Goal: Task Accomplishment & Management: Manage account settings

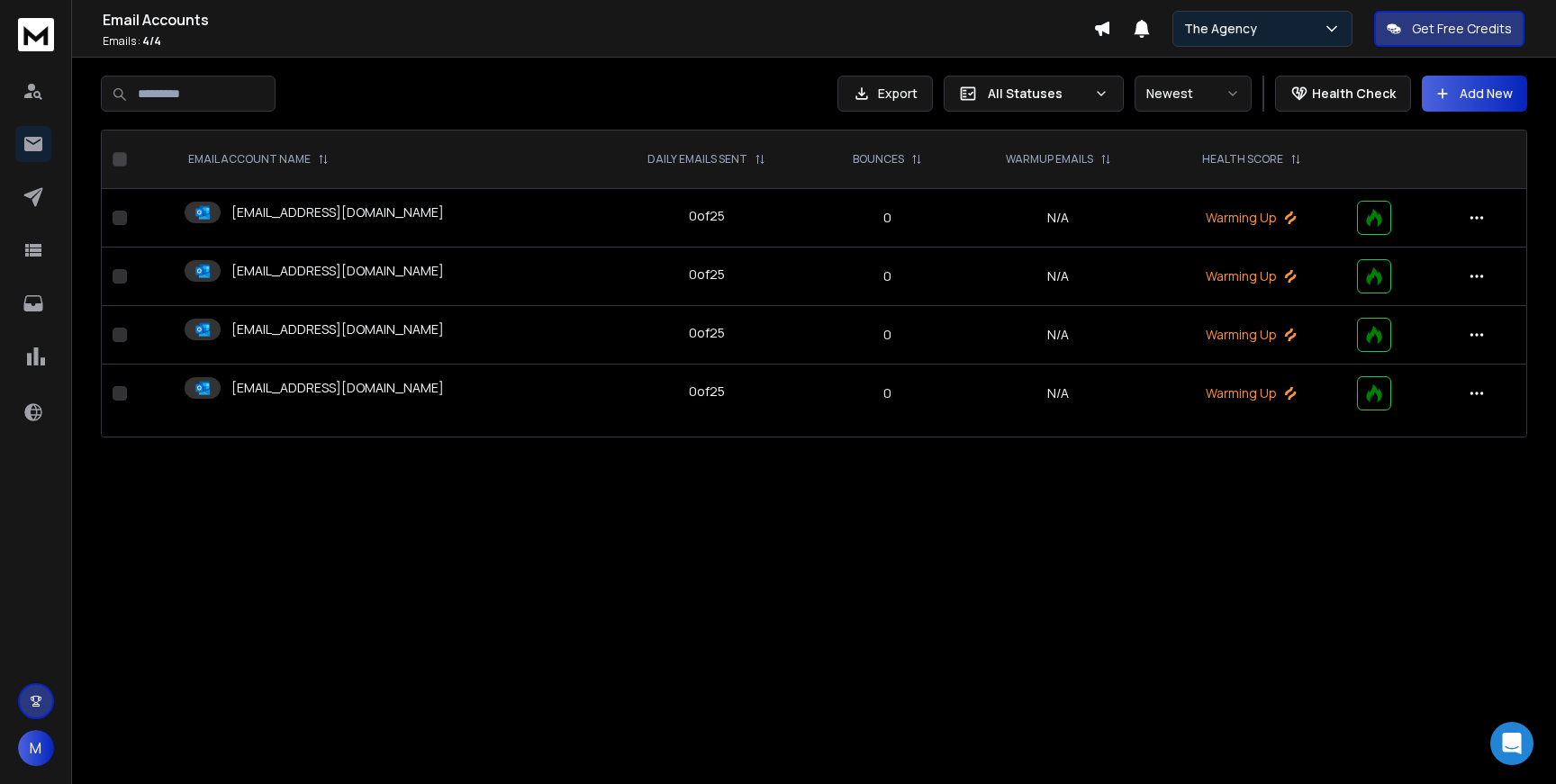
click at [1286, 29] on div "The Agency" at bounding box center [1262, 28] width 157 height 18
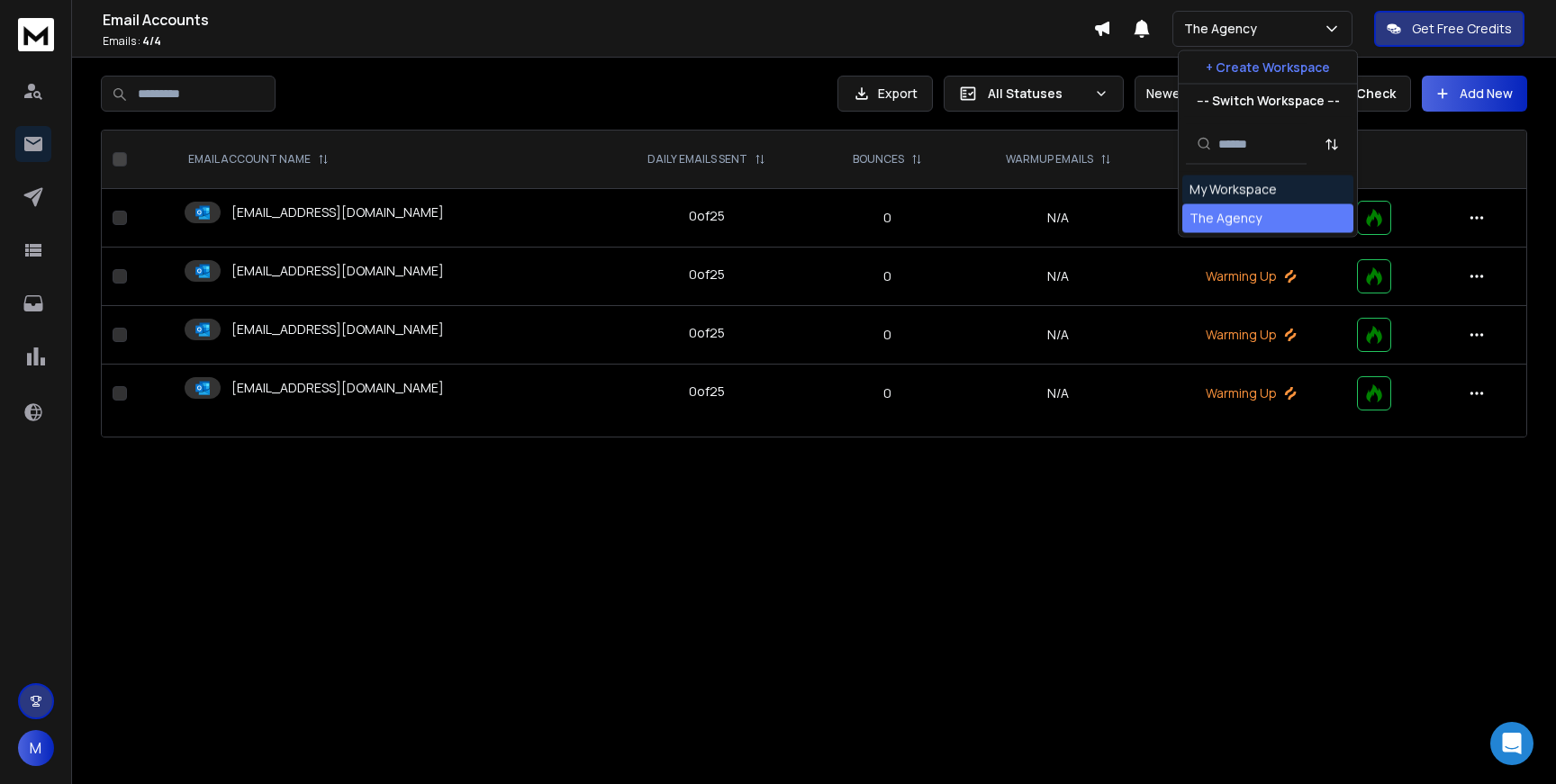
click at [1233, 182] on div "My Workspace" at bounding box center [1233, 189] width 87 height 18
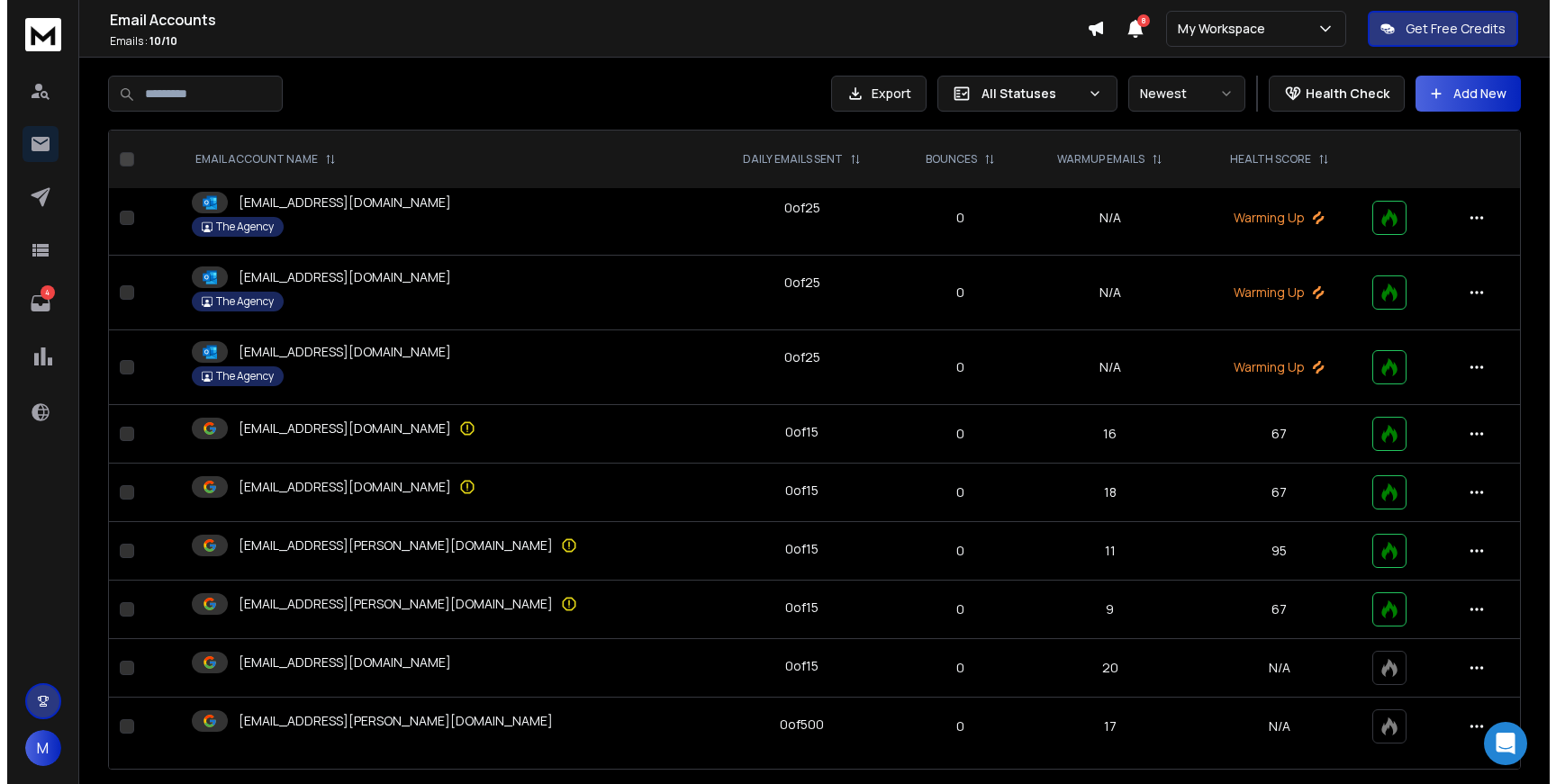
scroll to position [83, 0]
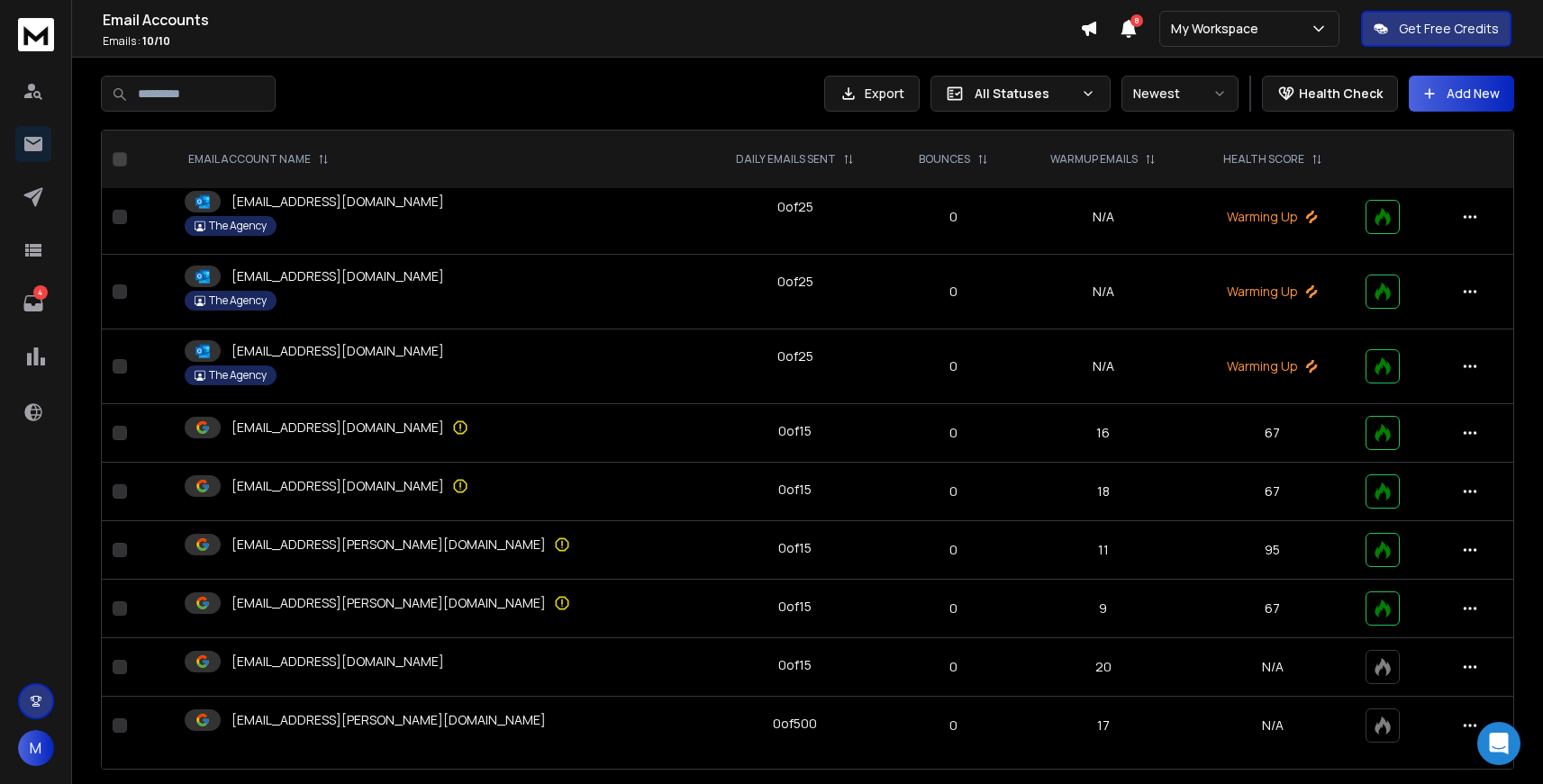
click at [1130, 524] on td "11" at bounding box center [1103, 550] width 173 height 58
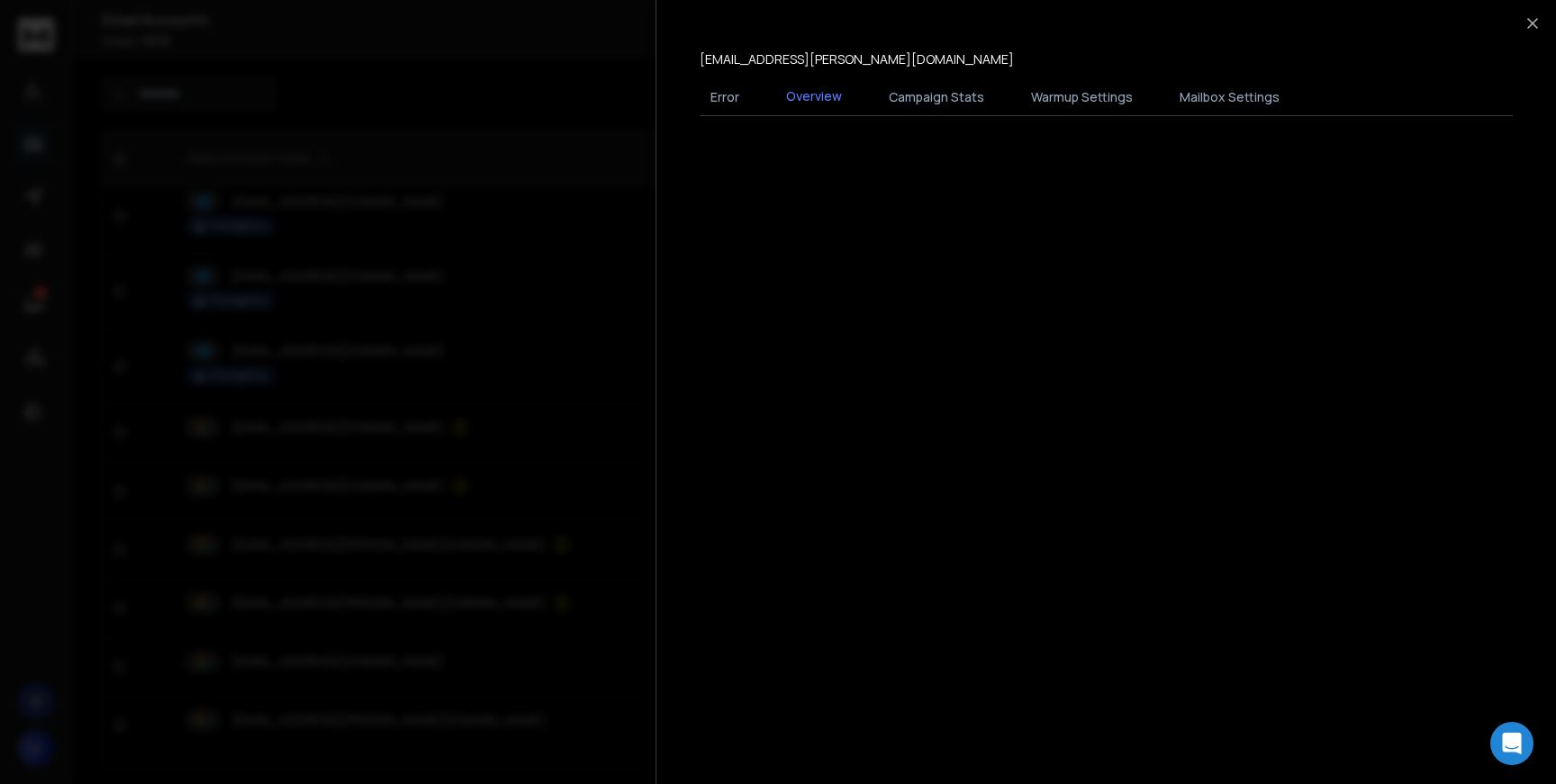
click at [573, 414] on div at bounding box center [778, 392] width 1556 height 784
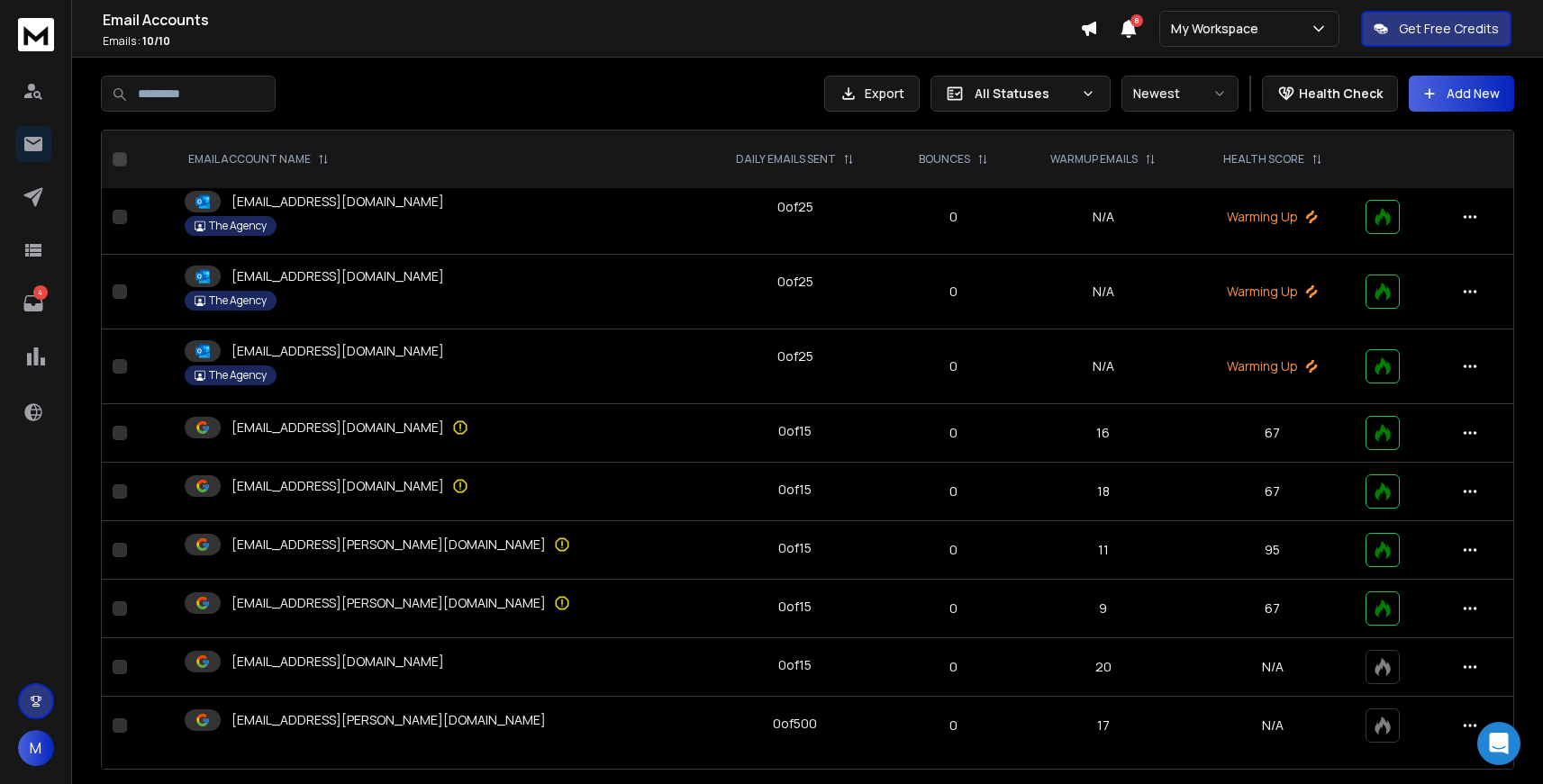
click at [1223, 486] on td "67" at bounding box center [1272, 492] width 165 height 58
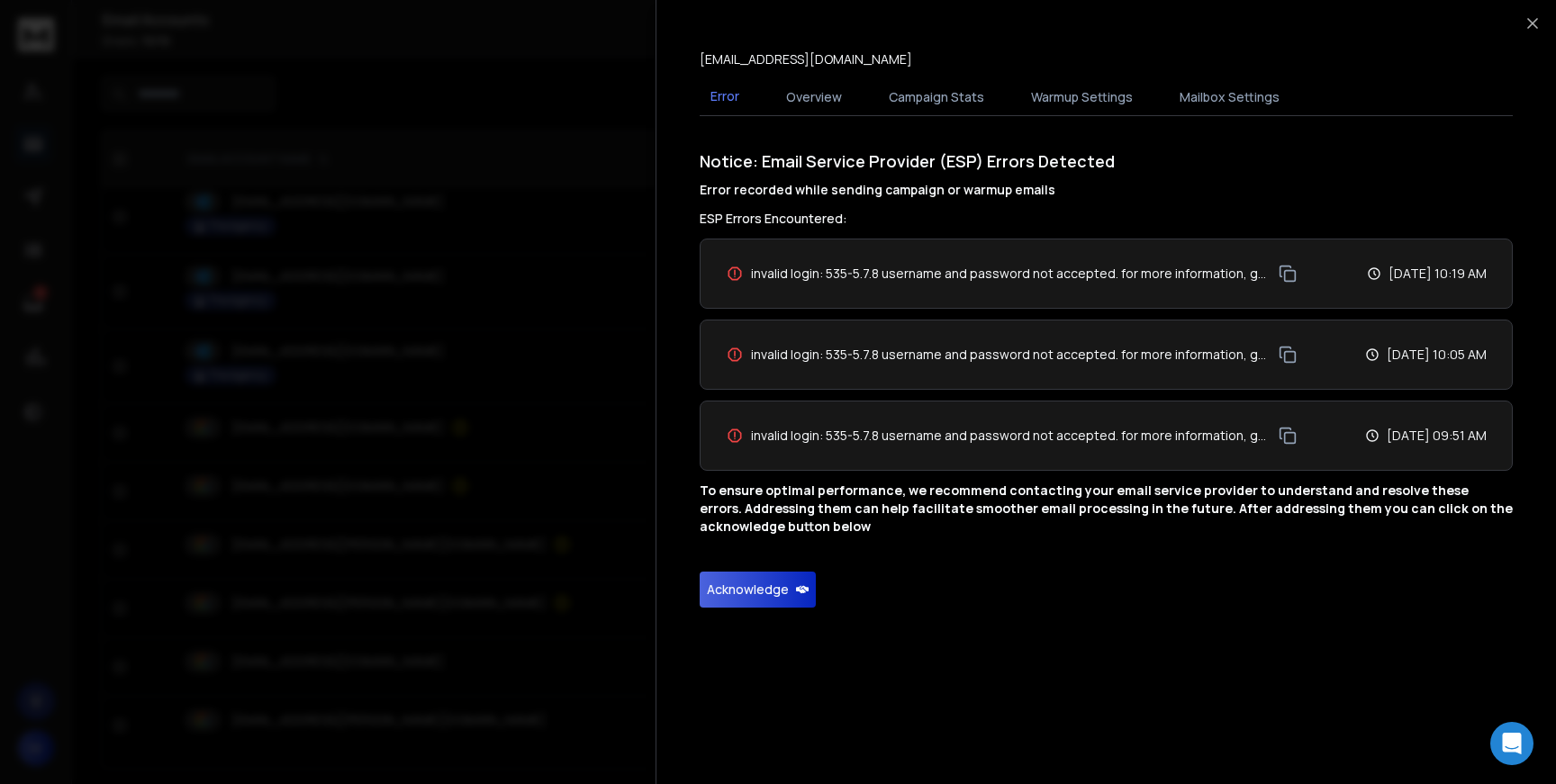
click at [1068, 91] on button "Warmup Settings" at bounding box center [1082, 97] width 123 height 40
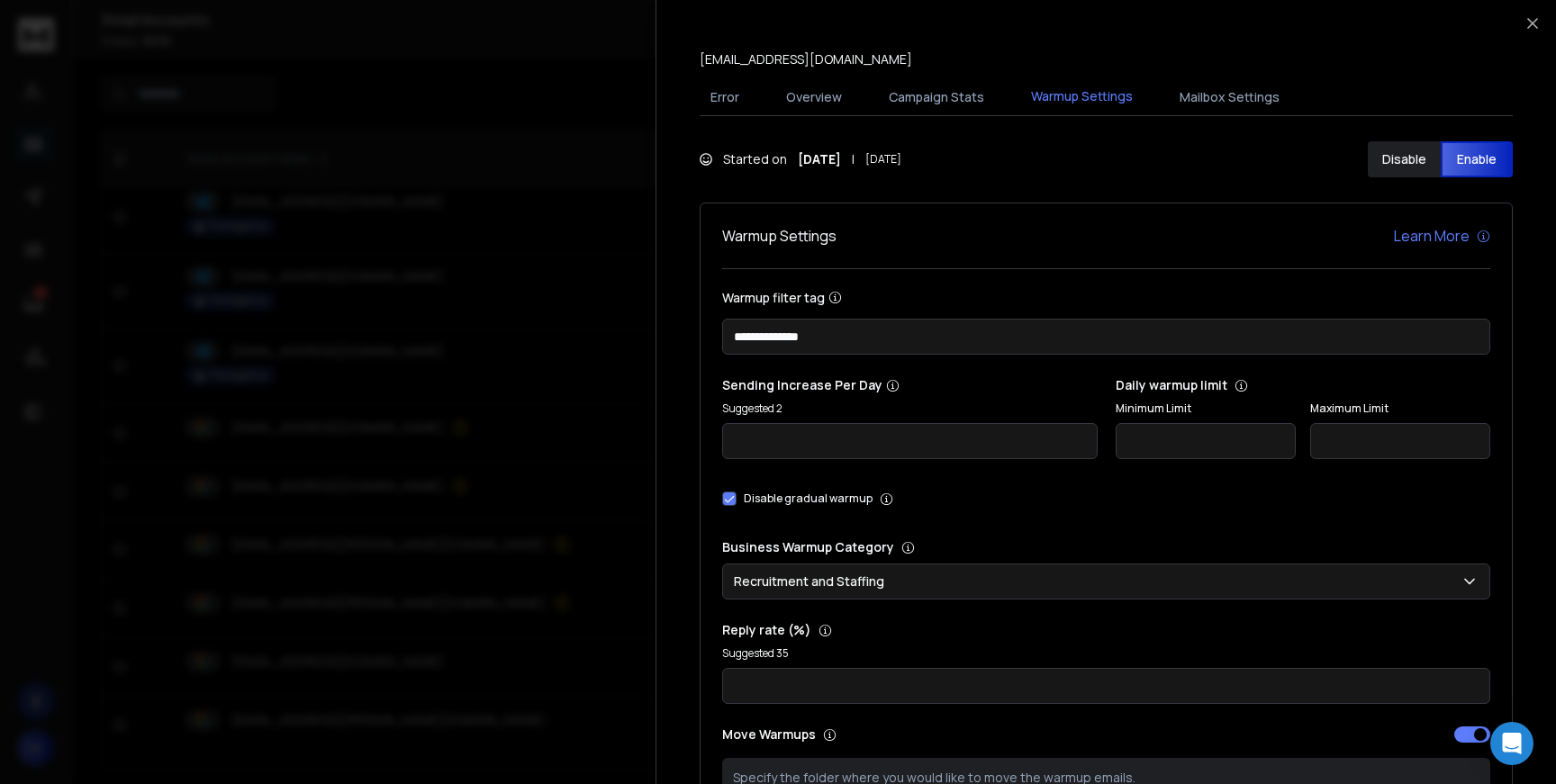
click at [1218, 93] on button "Mailbox Settings" at bounding box center [1229, 97] width 121 height 40
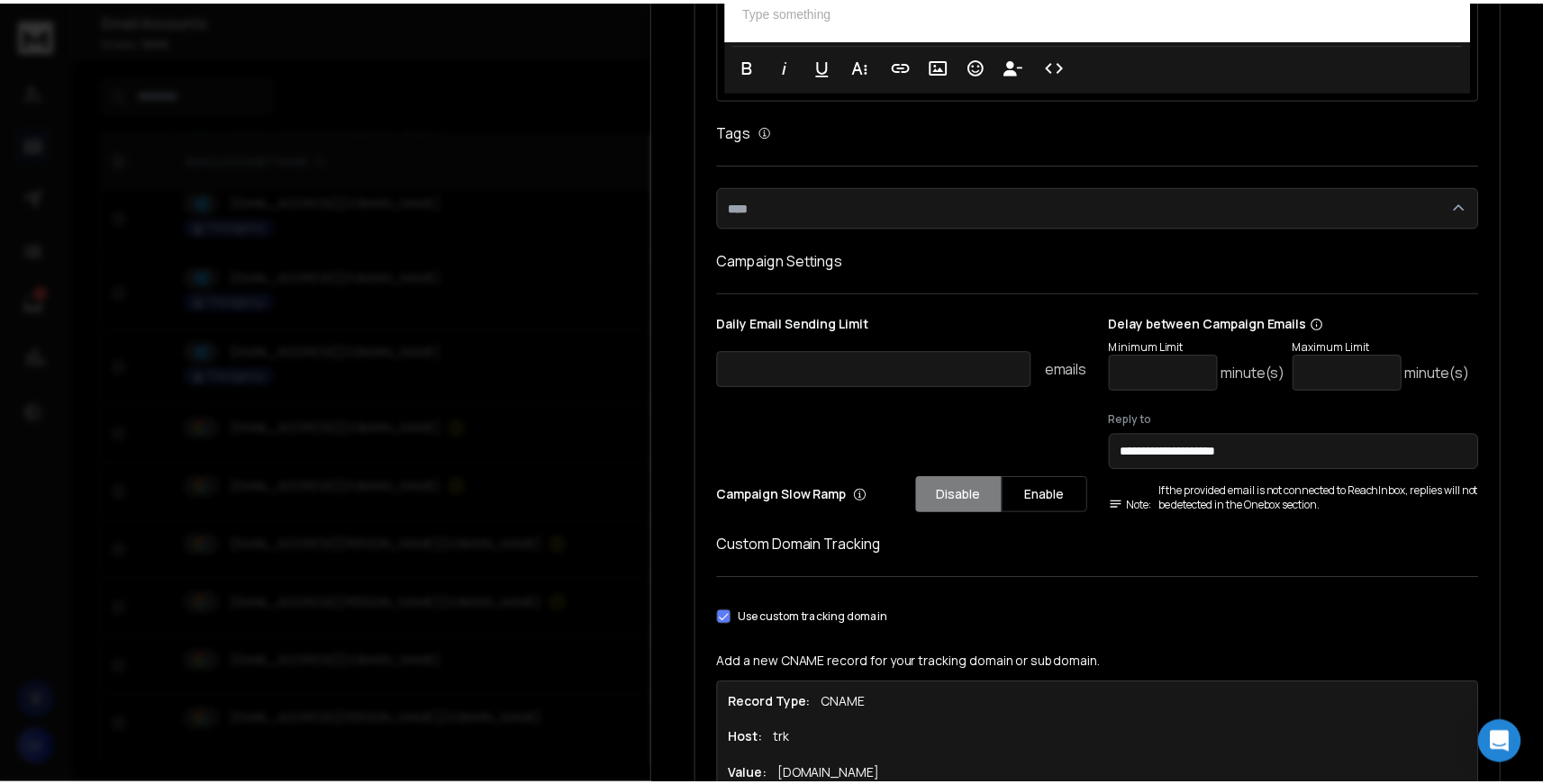
scroll to position [0, 0]
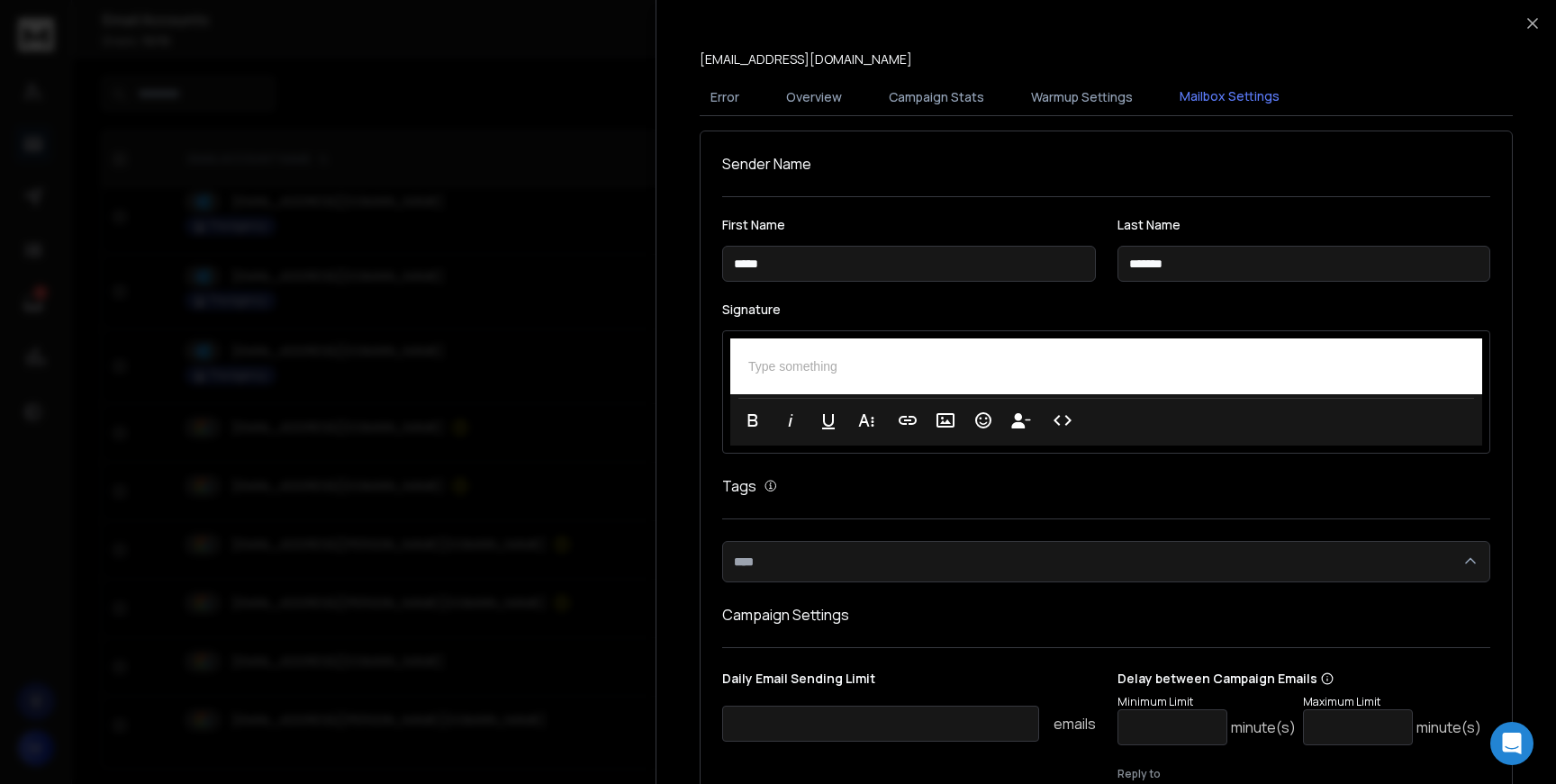
click at [497, 413] on div at bounding box center [778, 392] width 1556 height 784
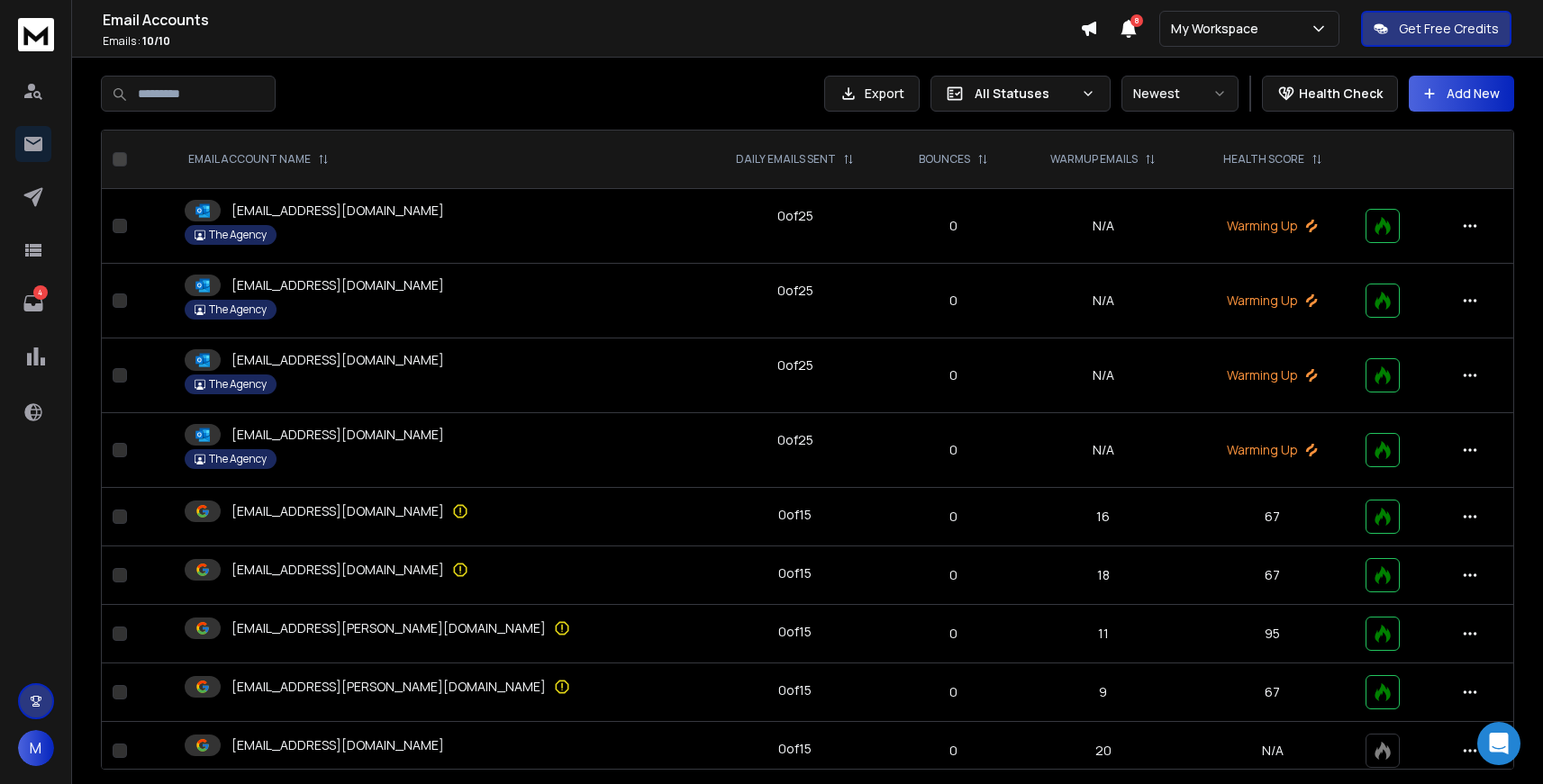
scroll to position [83, 0]
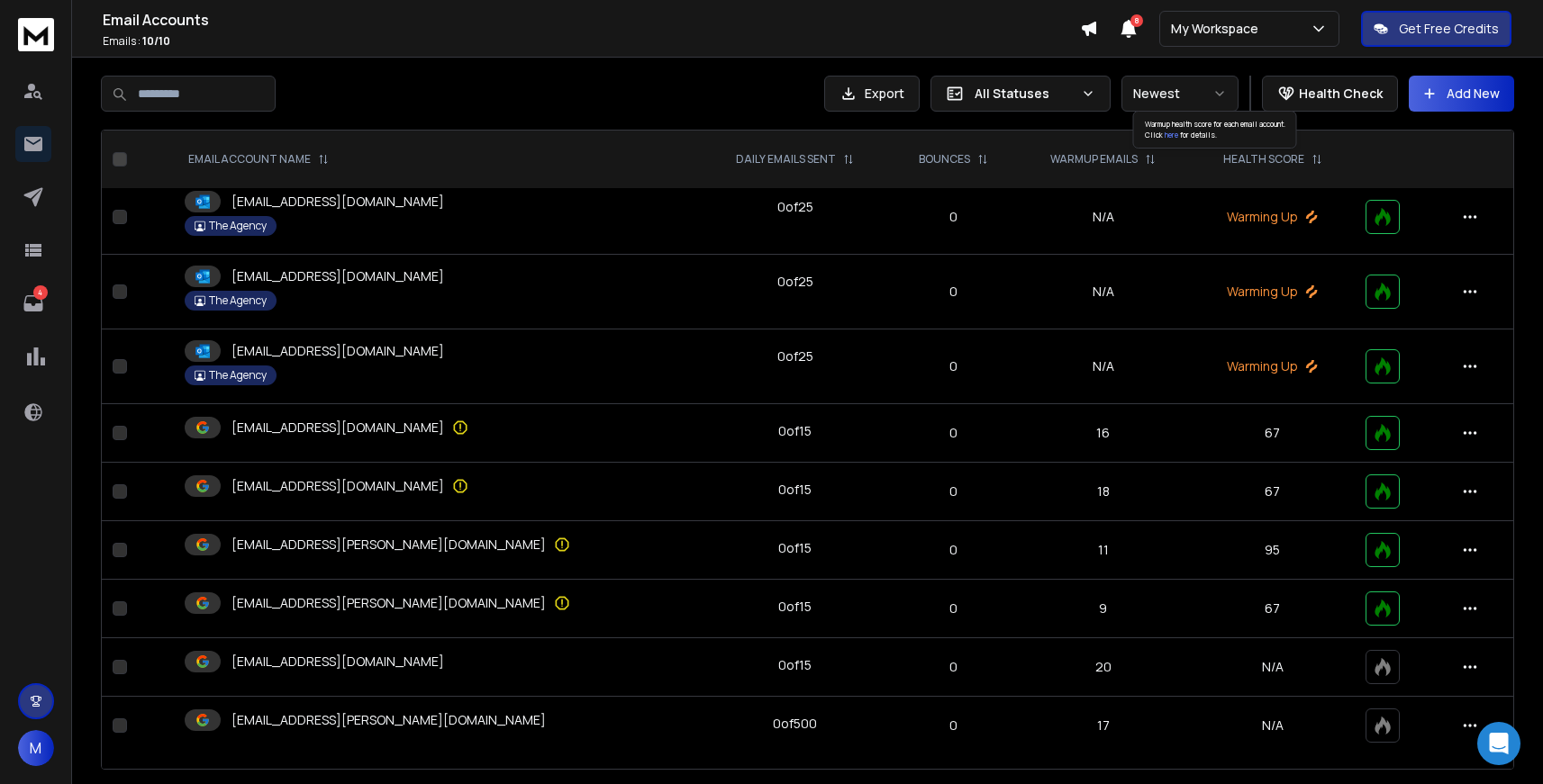
click at [1243, 156] on p "HEALTH SCORE" at bounding box center [1263, 159] width 82 height 15
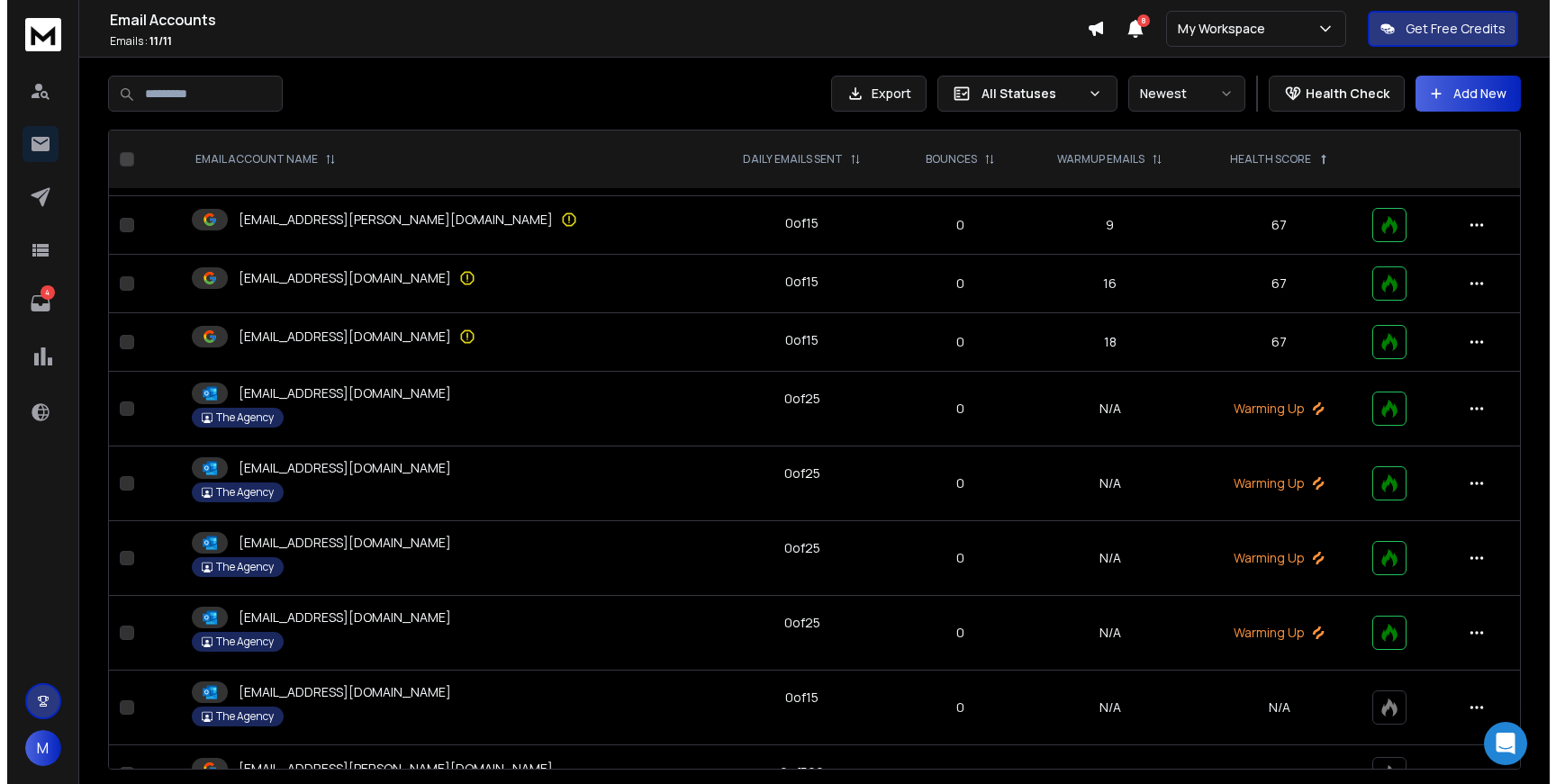
scroll to position [0, 0]
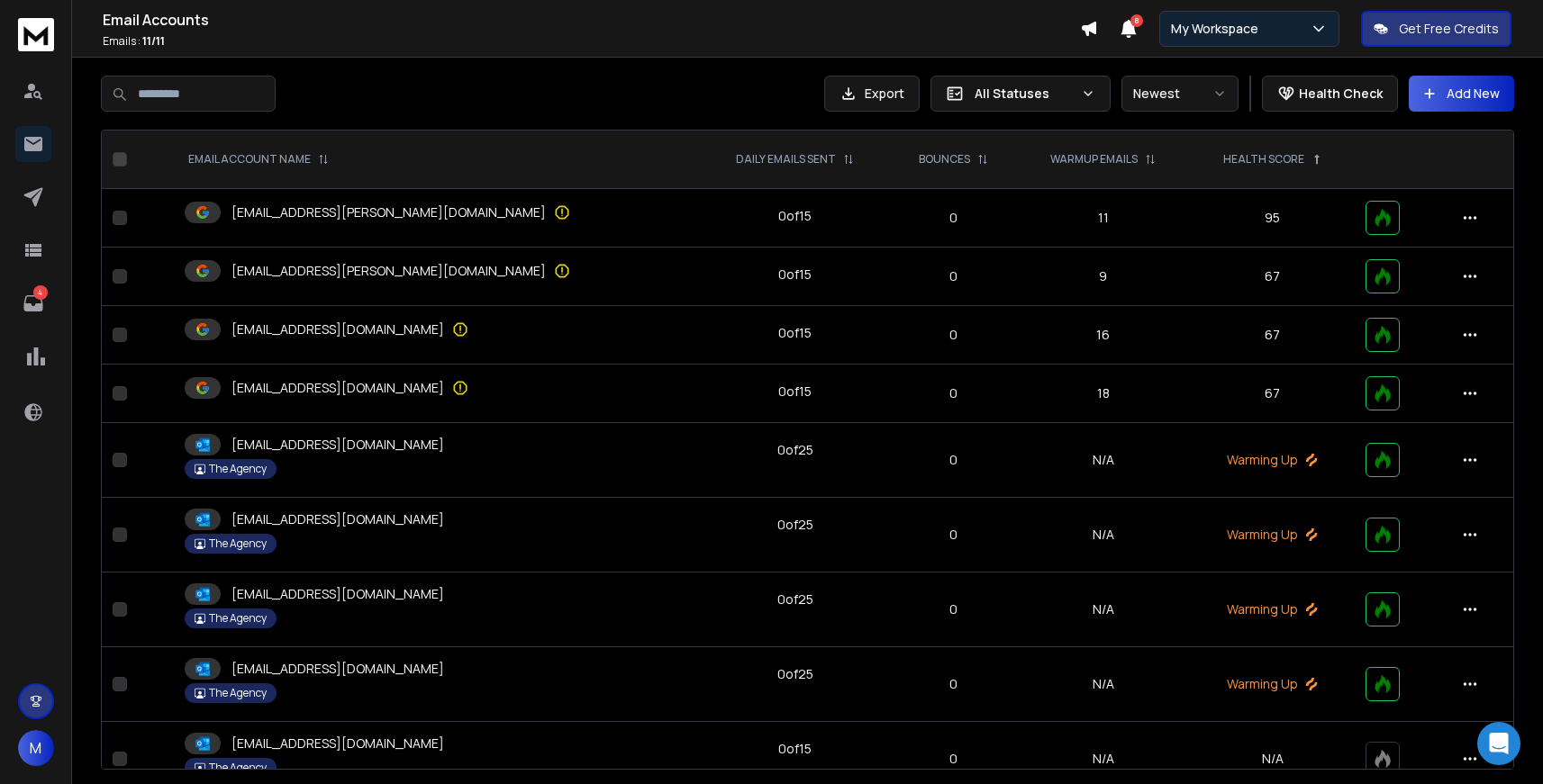
click at [1311, 17] on button "My Workspace" at bounding box center [1248, 29] width 180 height 36
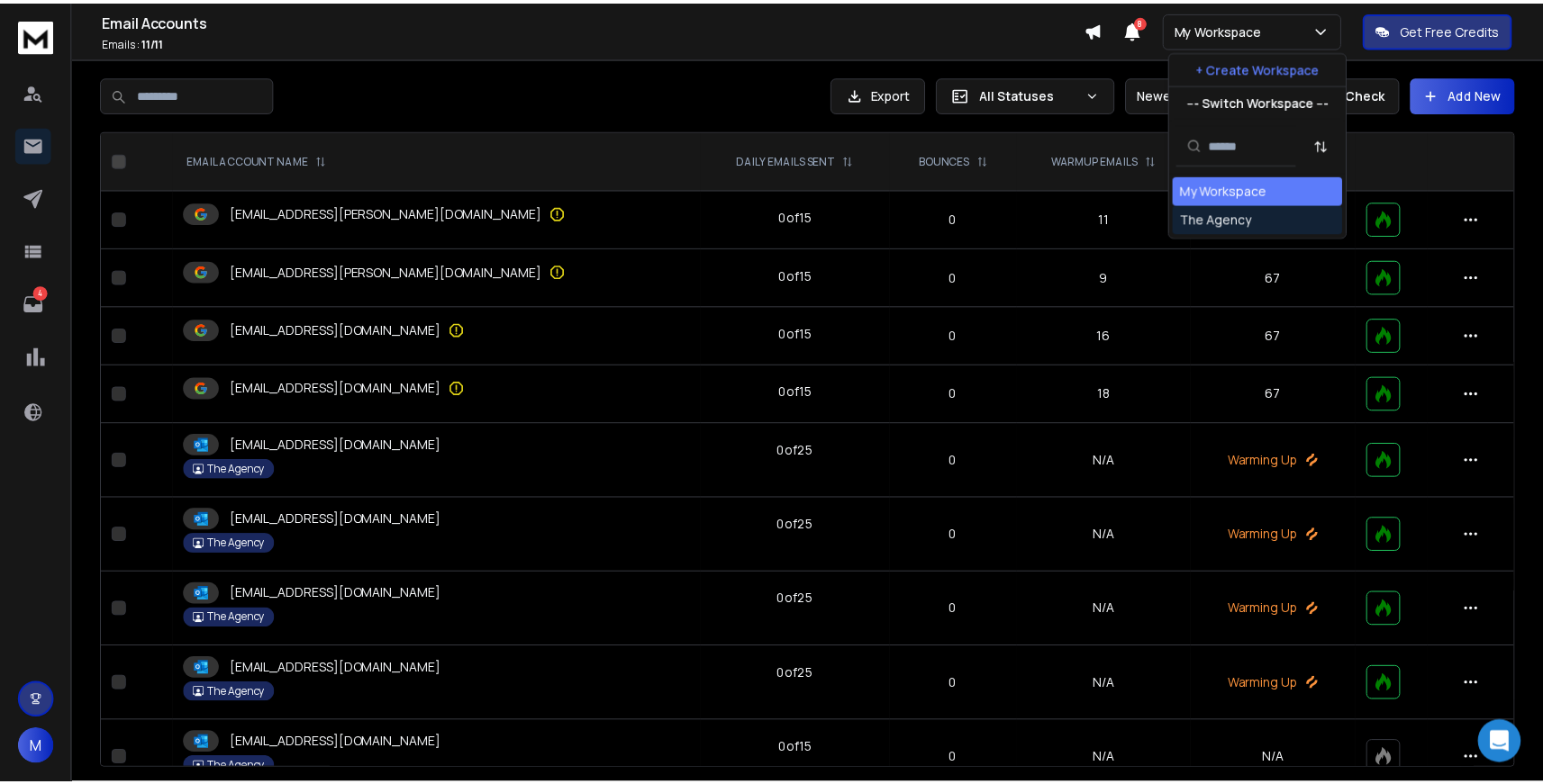
scroll to position [158, 0]
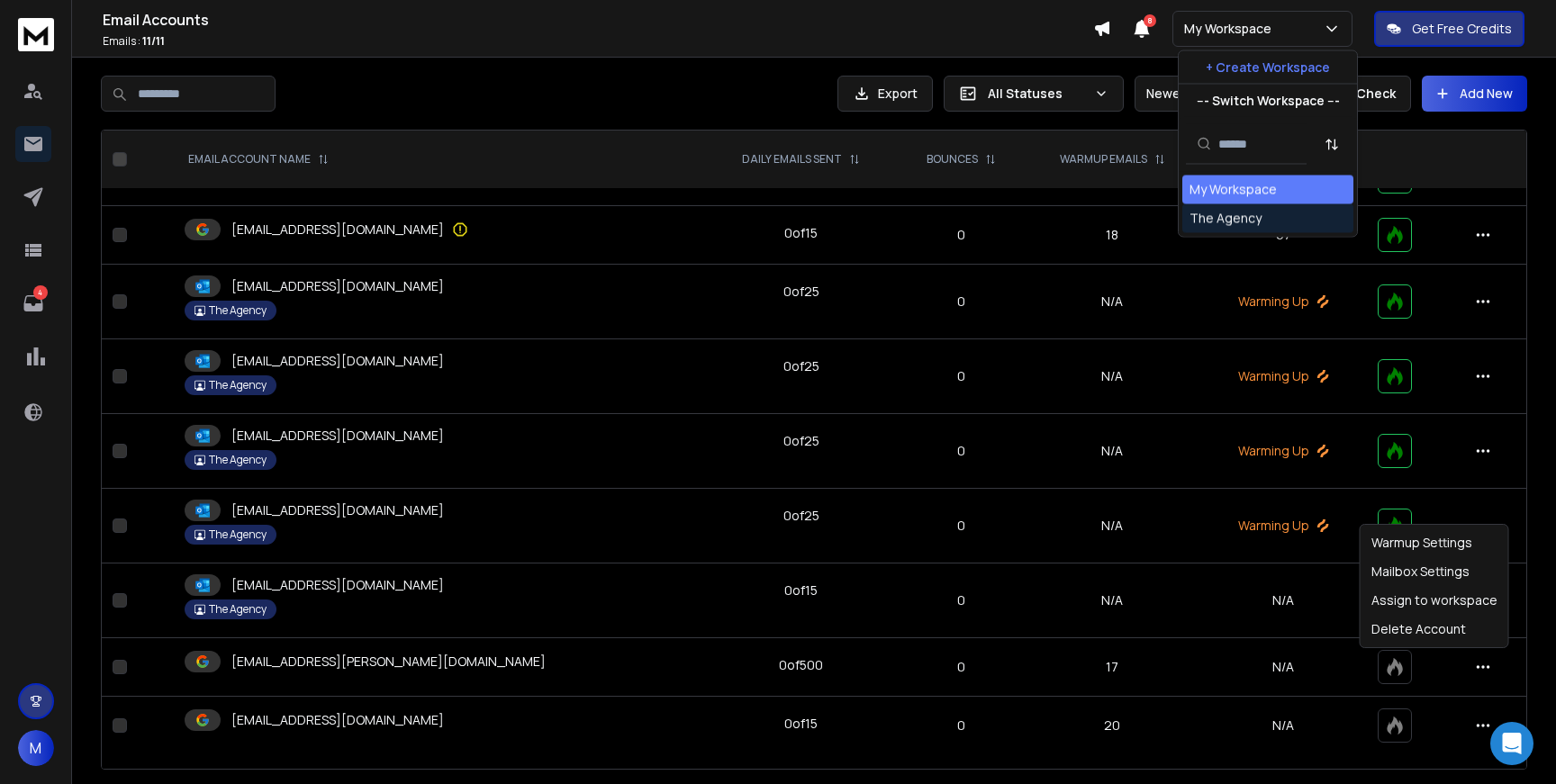
click at [1475, 663] on icon at bounding box center [1484, 667] width 17 height 17
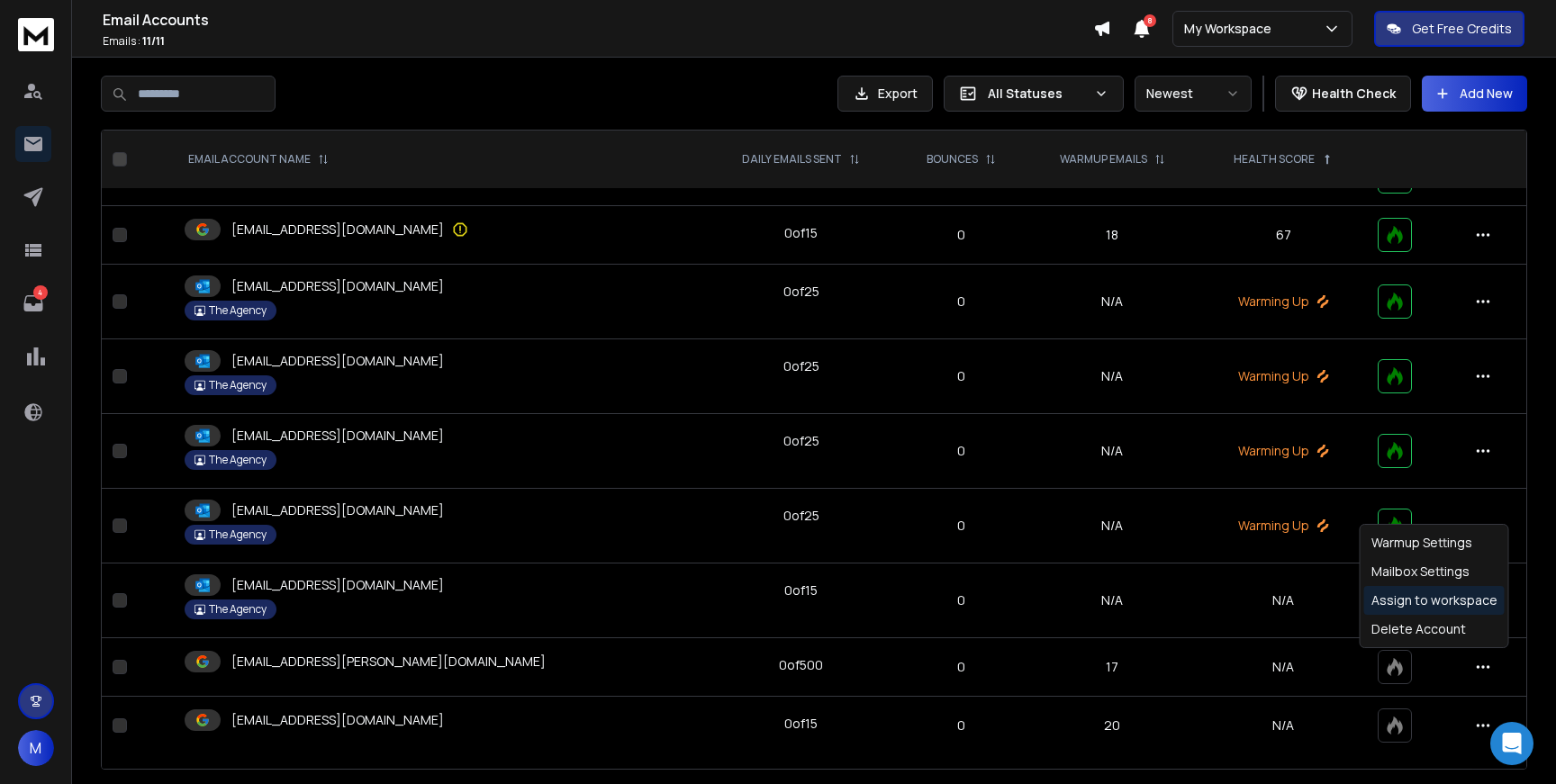
click at [1449, 602] on div "Assign to workspace" at bounding box center [1435, 600] width 141 height 29
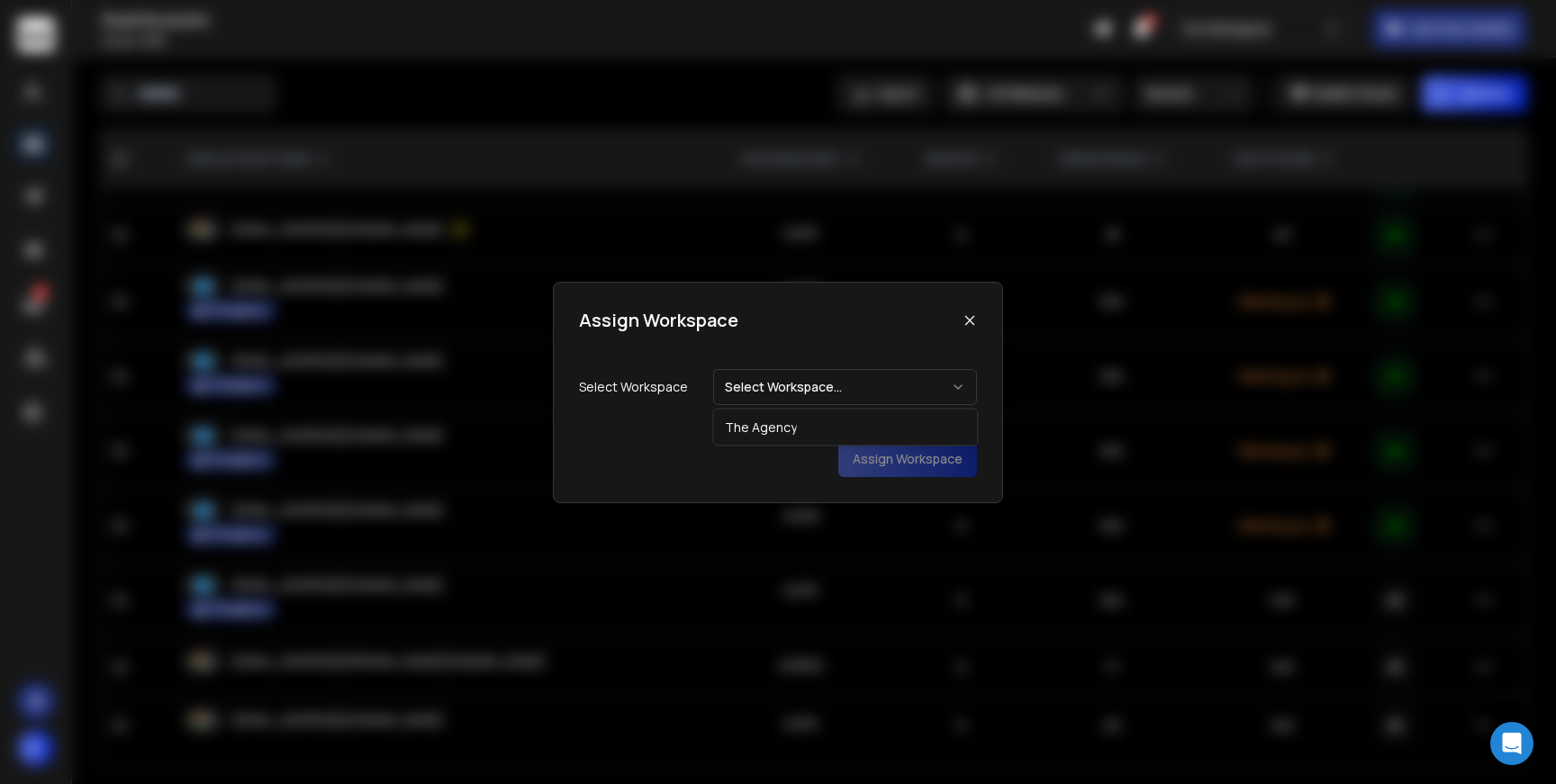
click at [769, 383] on button "Select Workspace..." at bounding box center [845, 387] width 264 height 36
click at [859, 454] on button "Assign Workspace" at bounding box center [908, 458] width 139 height 36
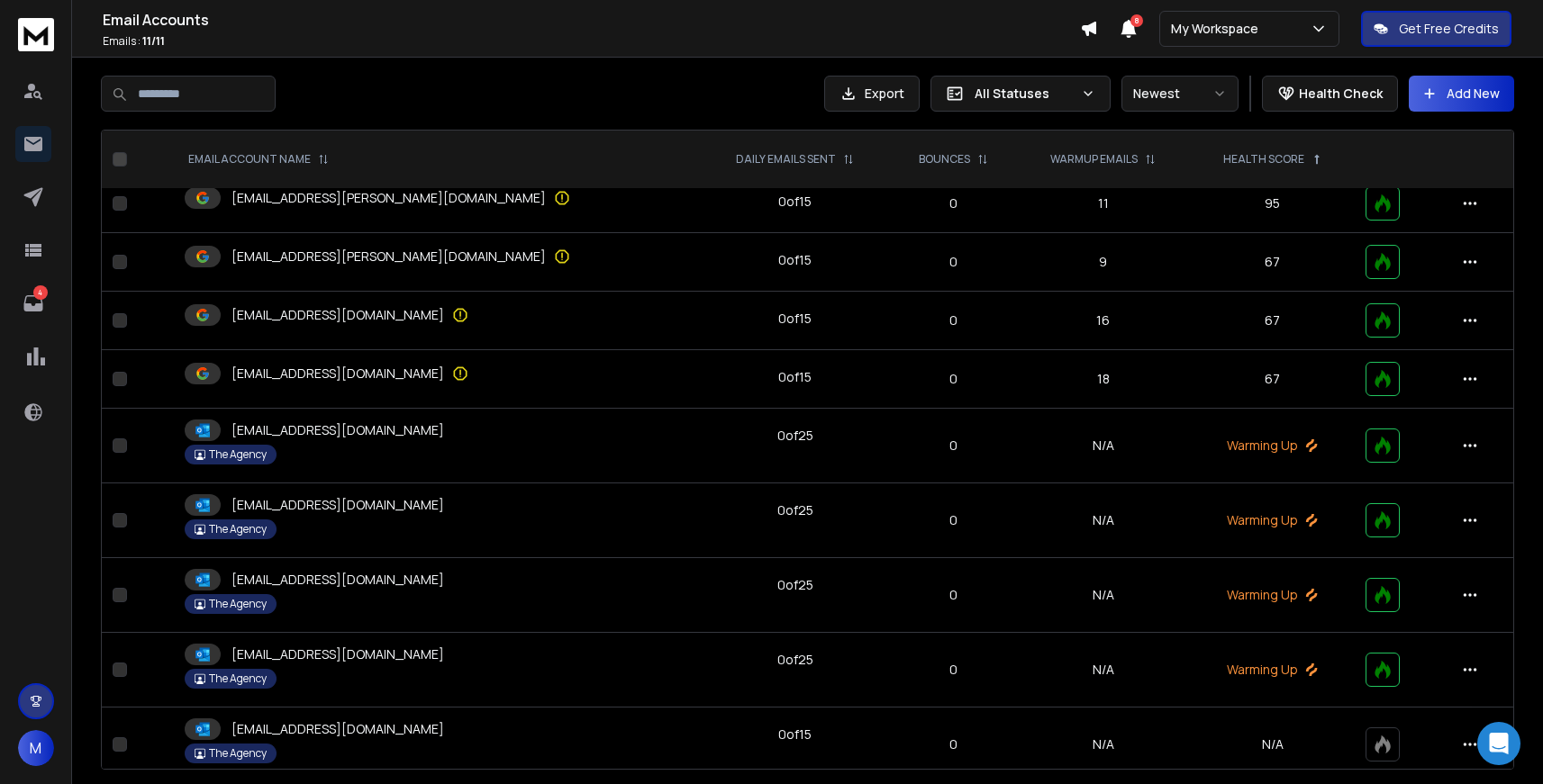
scroll to position [0, 0]
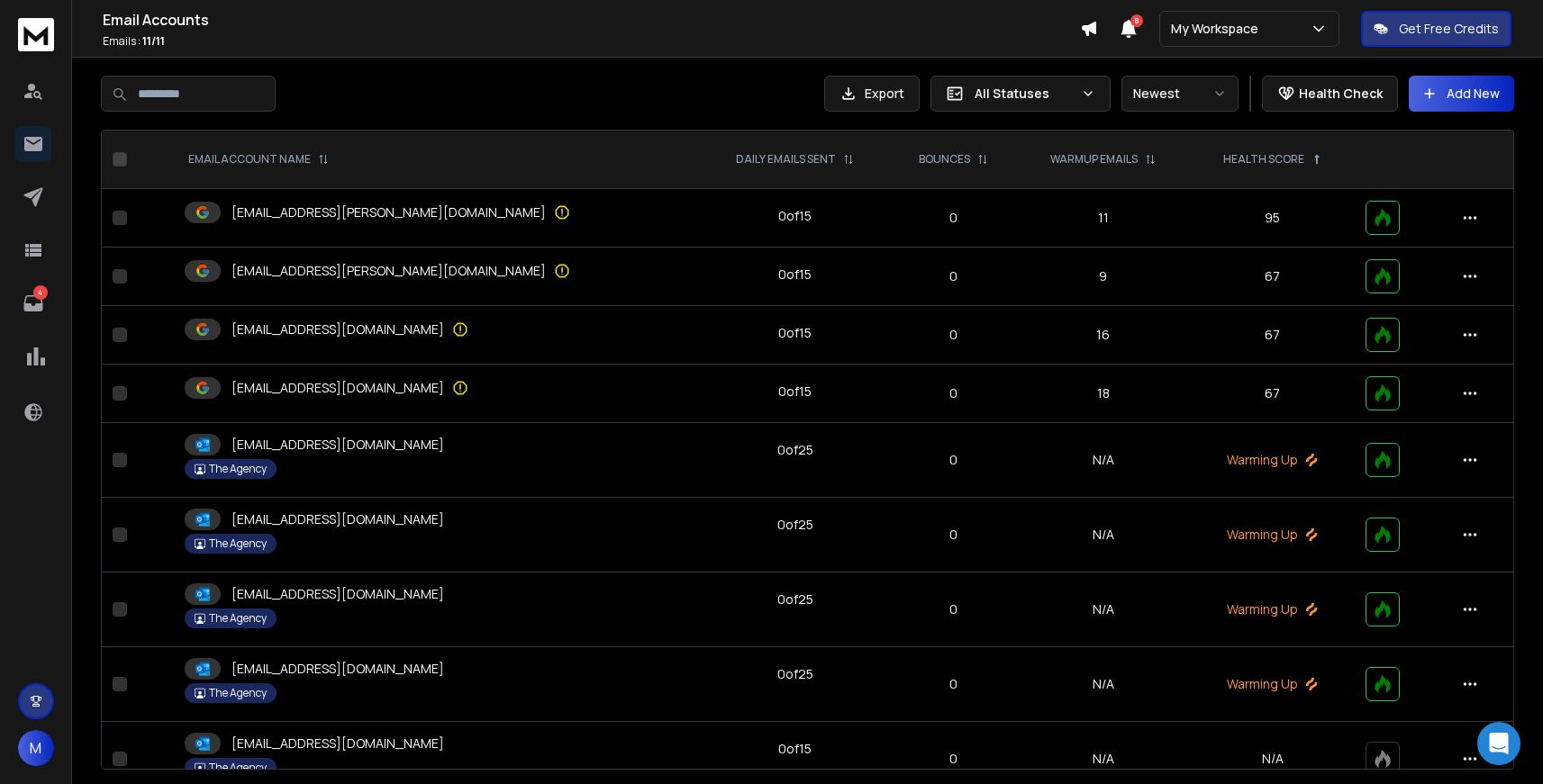
click at [1461, 222] on icon at bounding box center [1470, 218] width 17 height 17
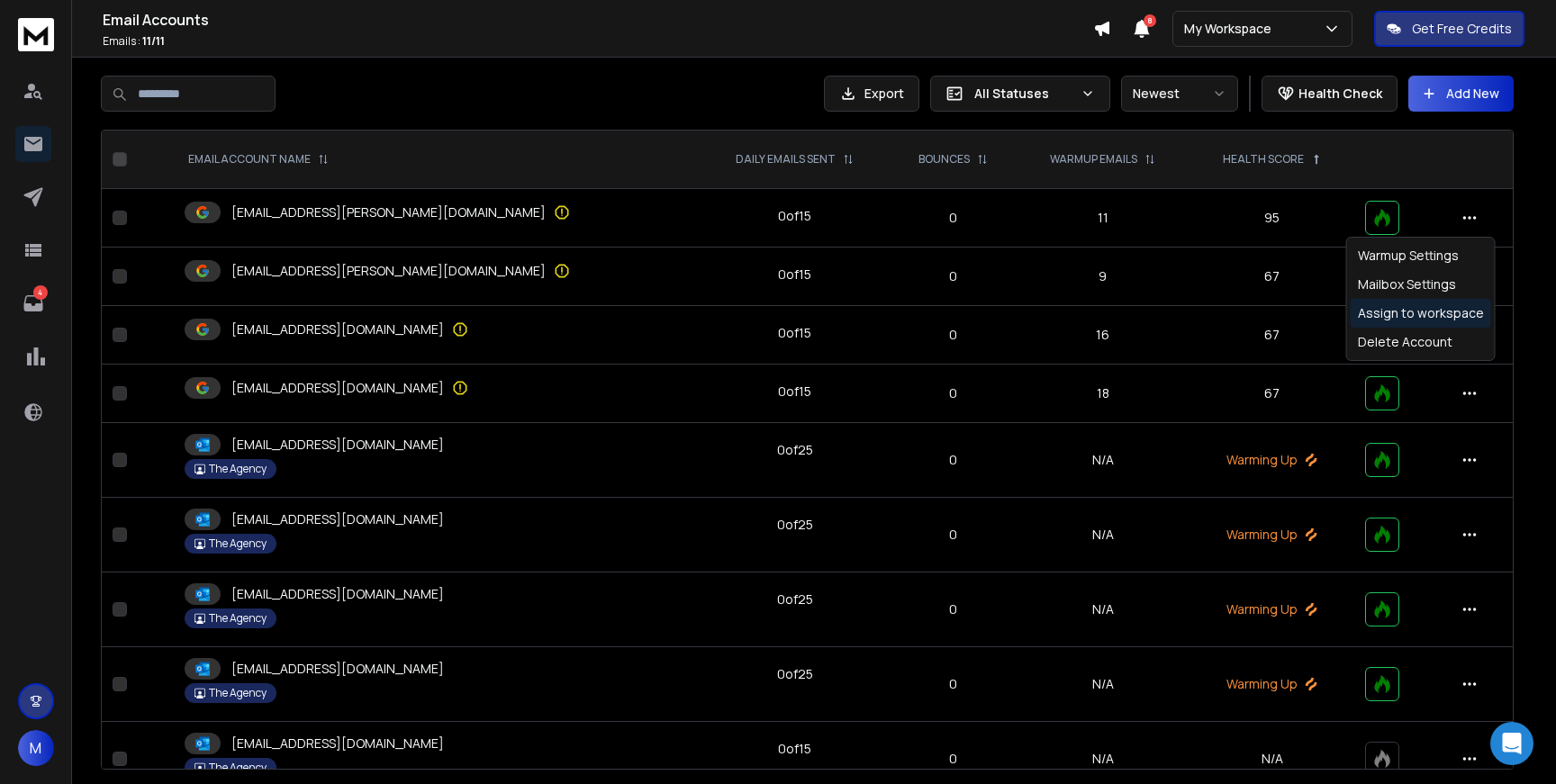
click at [1402, 313] on div "Assign to workspace" at bounding box center [1422, 313] width 141 height 29
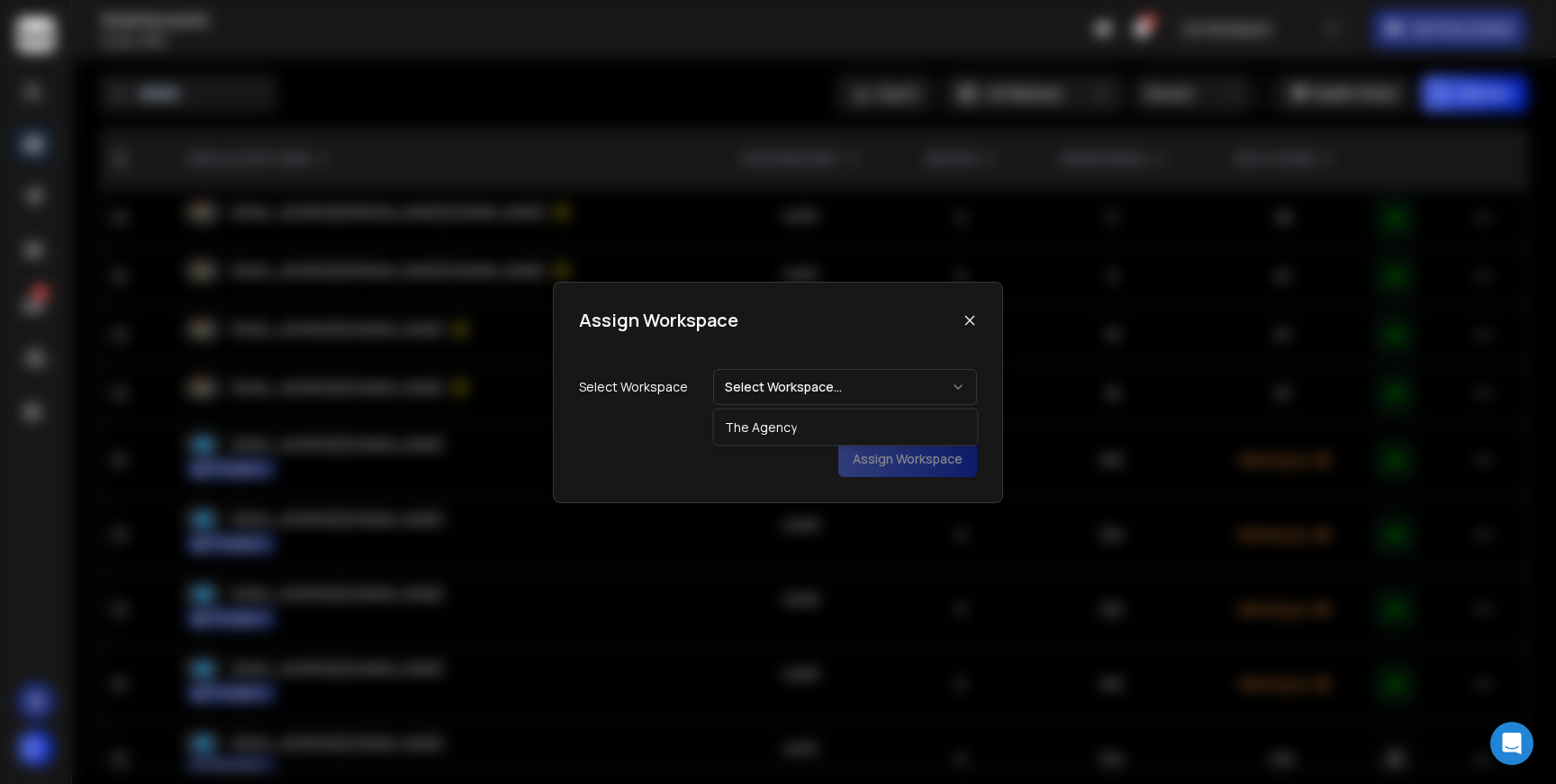
click at [834, 376] on button "Select Workspace..." at bounding box center [845, 387] width 264 height 36
drag, startPoint x: 819, startPoint y: 428, endPoint x: 827, endPoint y: 435, distance: 10.6
click at [886, 456] on button "Assign Workspace" at bounding box center [908, 458] width 139 height 36
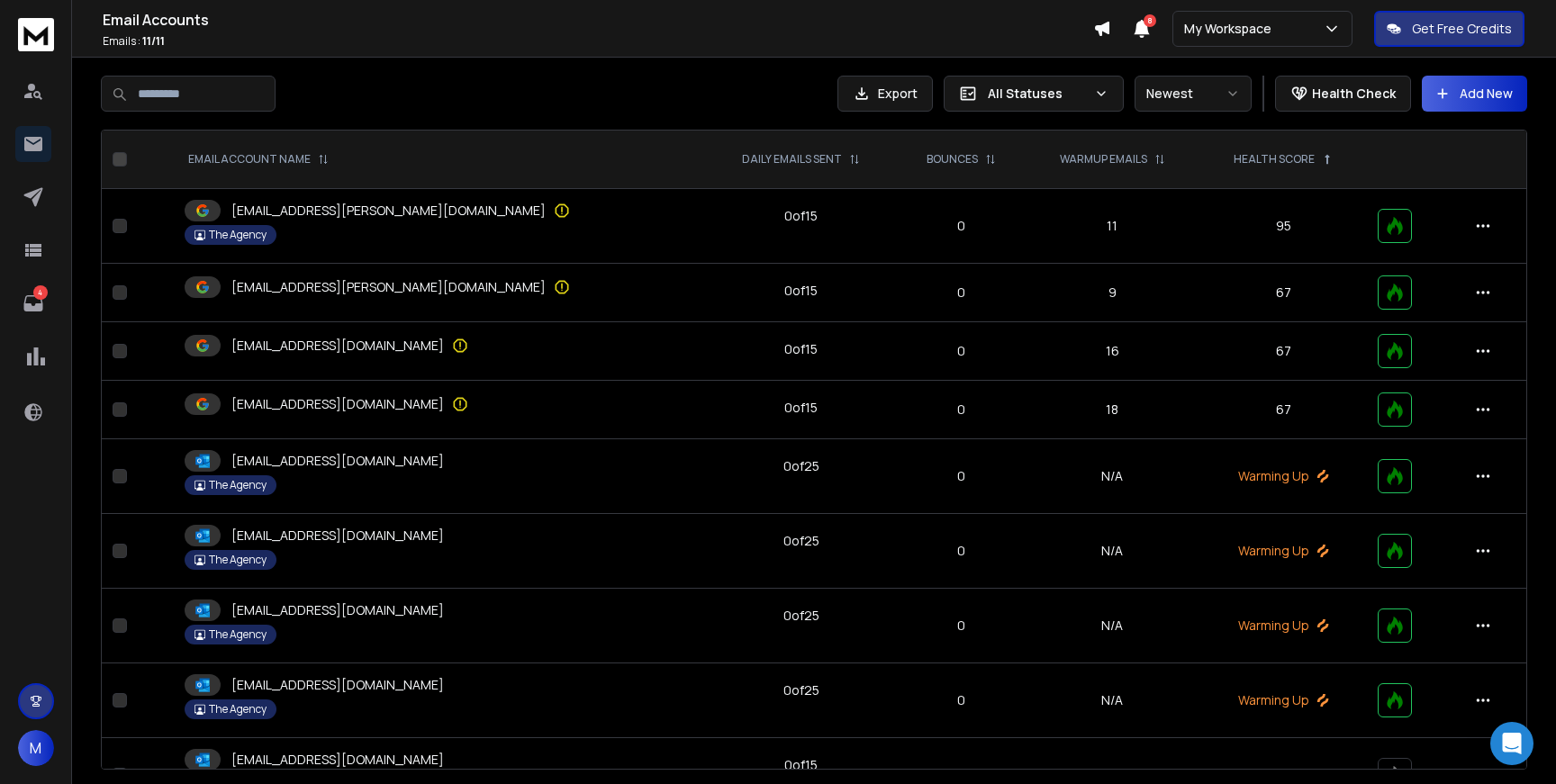
click at [1459, 407] on button at bounding box center [1483, 409] width 66 height 31
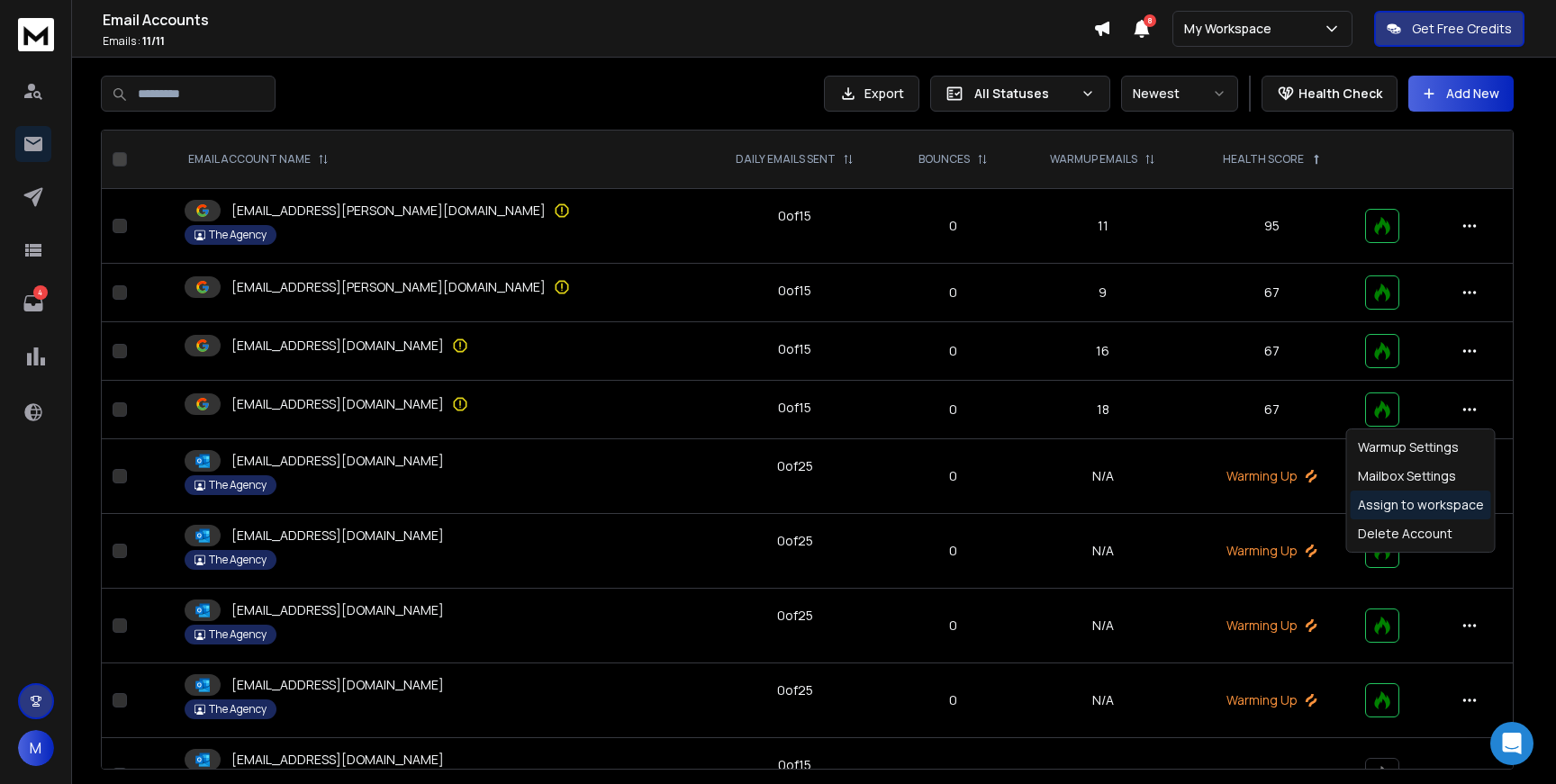
click at [1419, 502] on div "Assign to workspace" at bounding box center [1422, 504] width 141 height 29
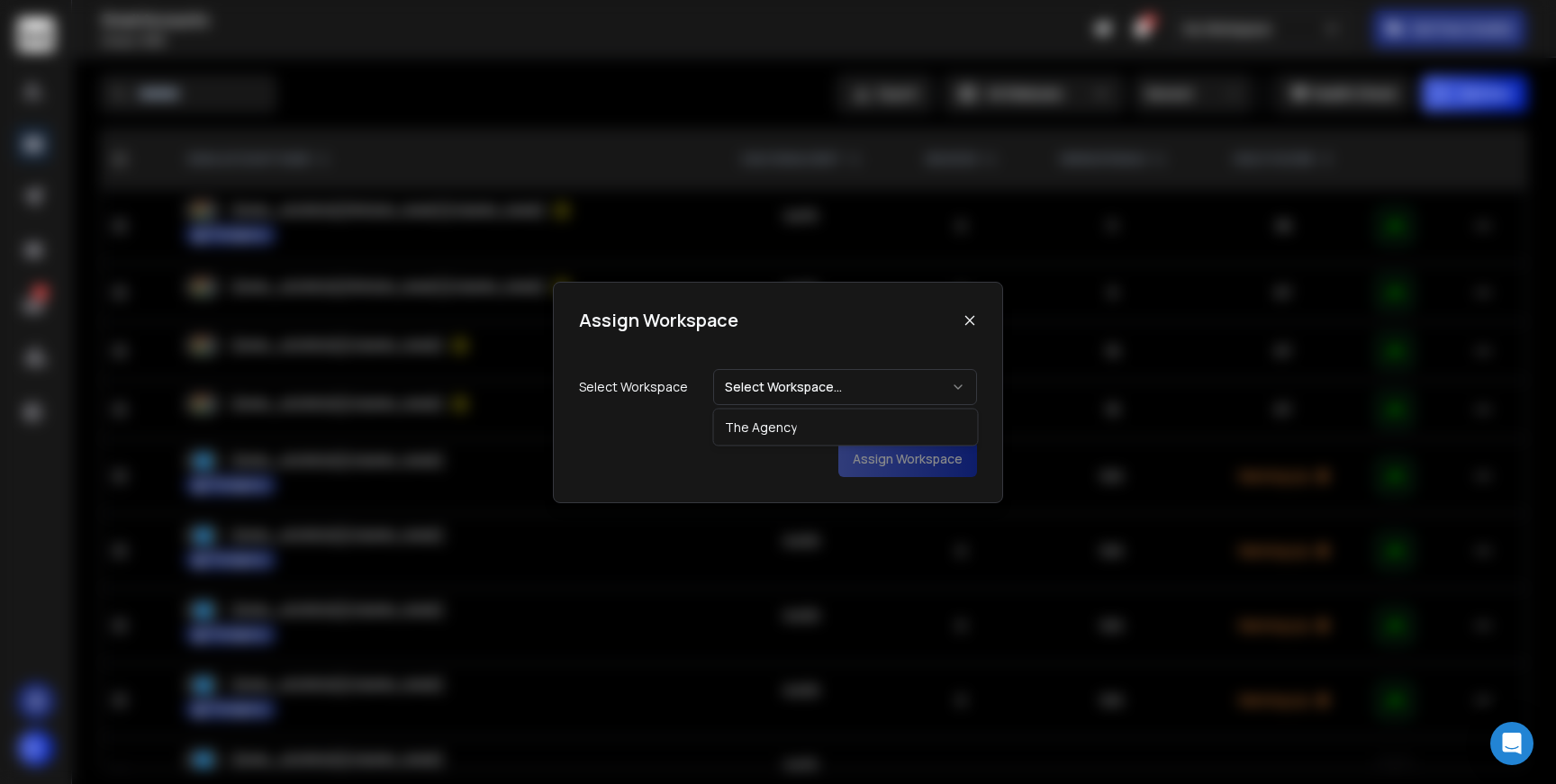
click at [849, 386] on button "Select Workspace..." at bounding box center [845, 387] width 264 height 36
click at [877, 451] on button "Assign Workspace" at bounding box center [908, 458] width 139 height 36
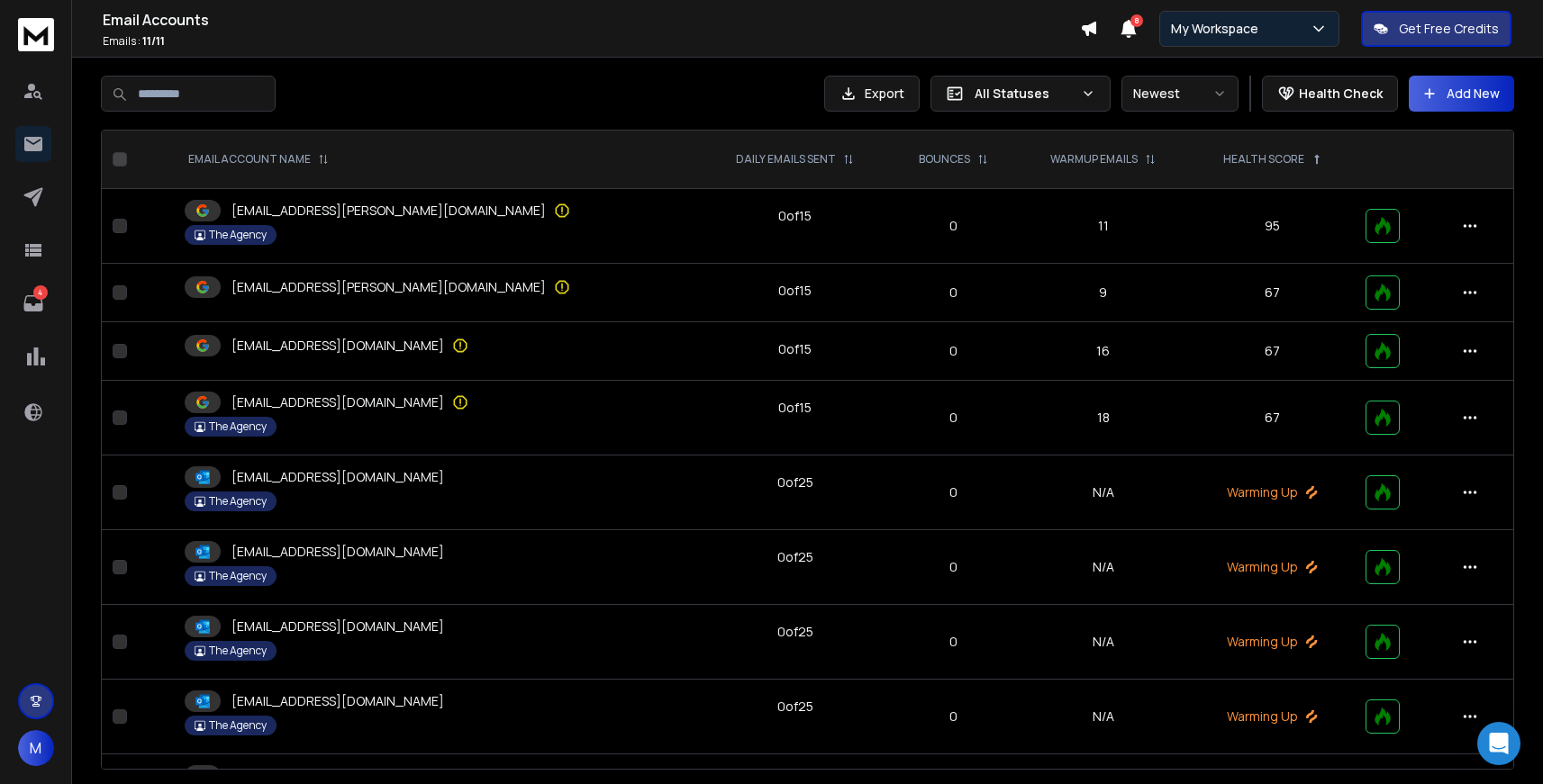
click at [1262, 18] on button "My Workspace" at bounding box center [1248, 29] width 180 height 36
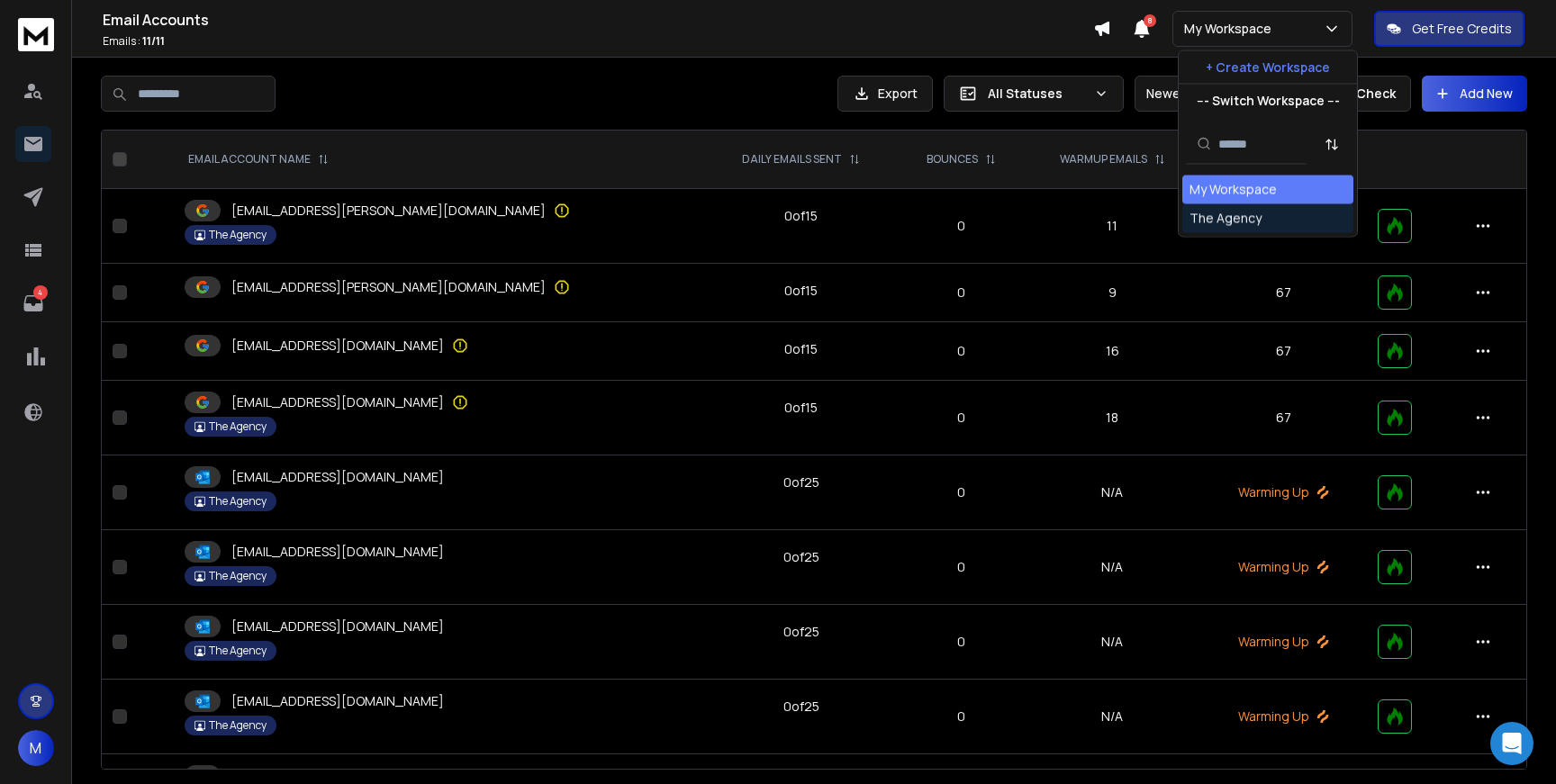
click at [1222, 230] on div "The Agency" at bounding box center [1268, 218] width 171 height 29
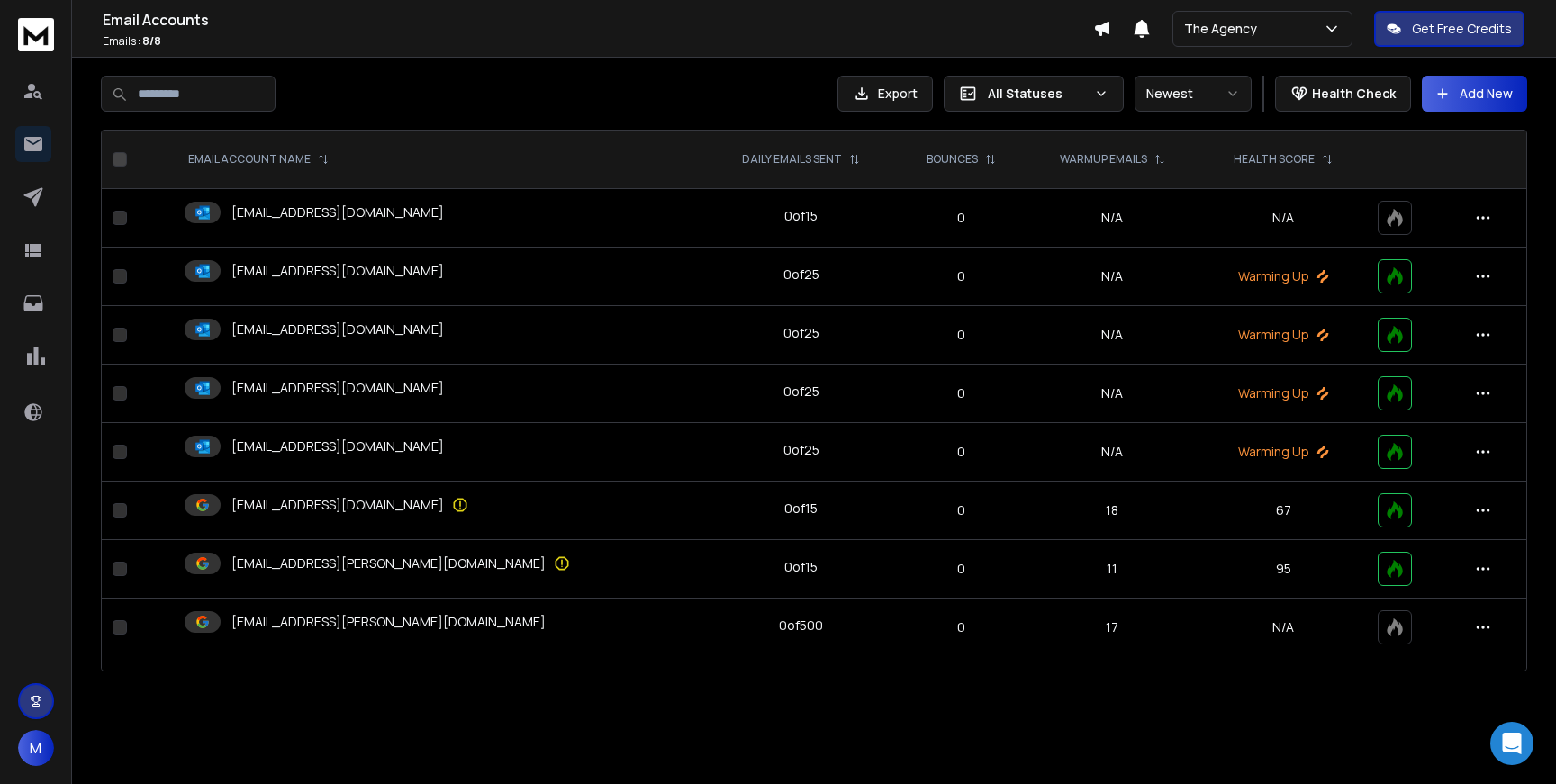
click at [1480, 516] on icon at bounding box center [1484, 511] width 17 height 17
click at [1451, 604] on div "Delete Account" at bounding box center [1454, 605] width 115 height 29
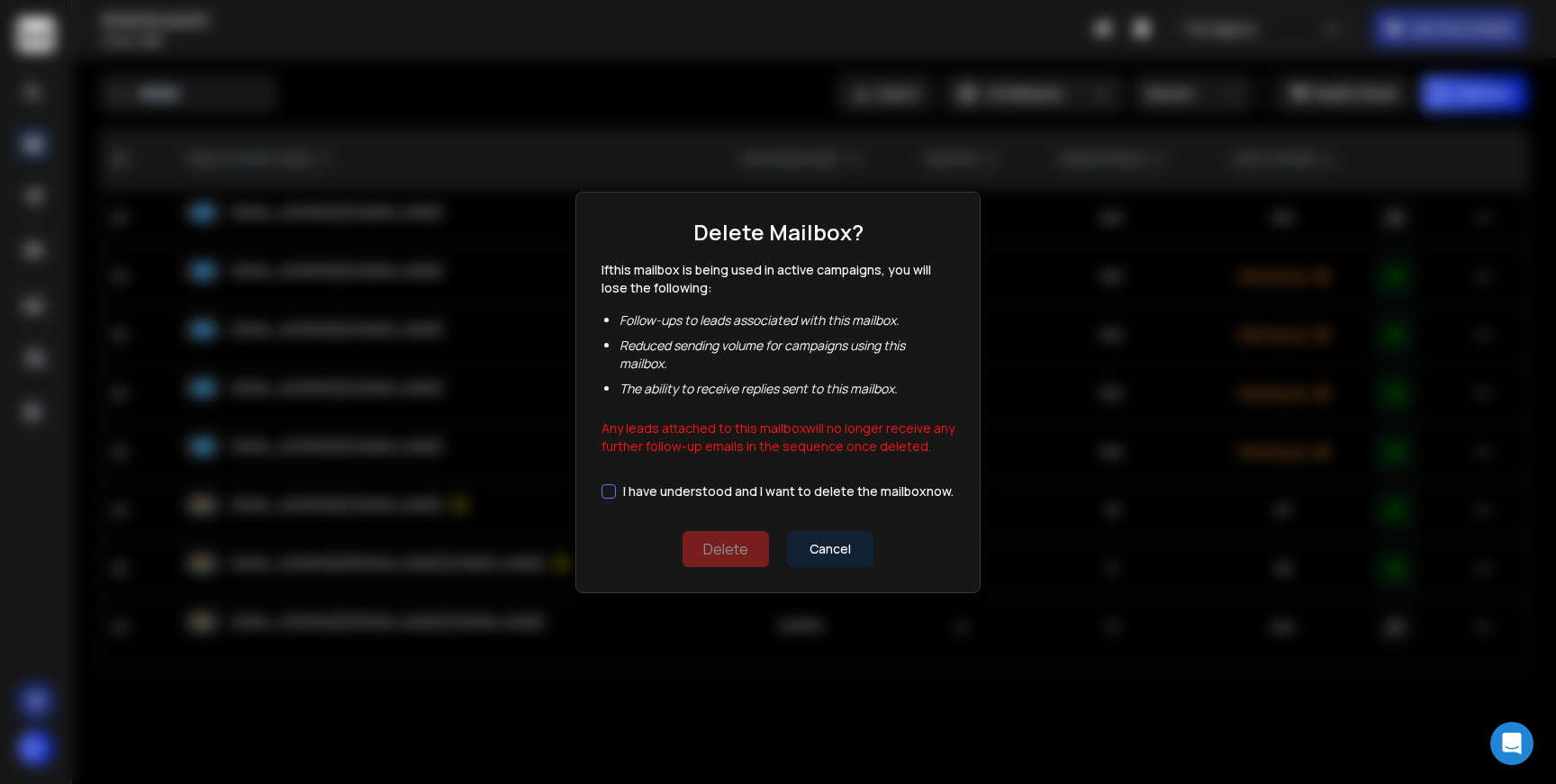
click at [623, 494] on label "I have understood and I want to delete the mailbox now." at bounding box center [788, 492] width 331 height 13
click at [616, 494] on button "I have understood and I want to delete the mailbox now." at bounding box center [609, 492] width 15 height 15
click at [710, 554] on button "Delete" at bounding box center [725, 549] width 86 height 36
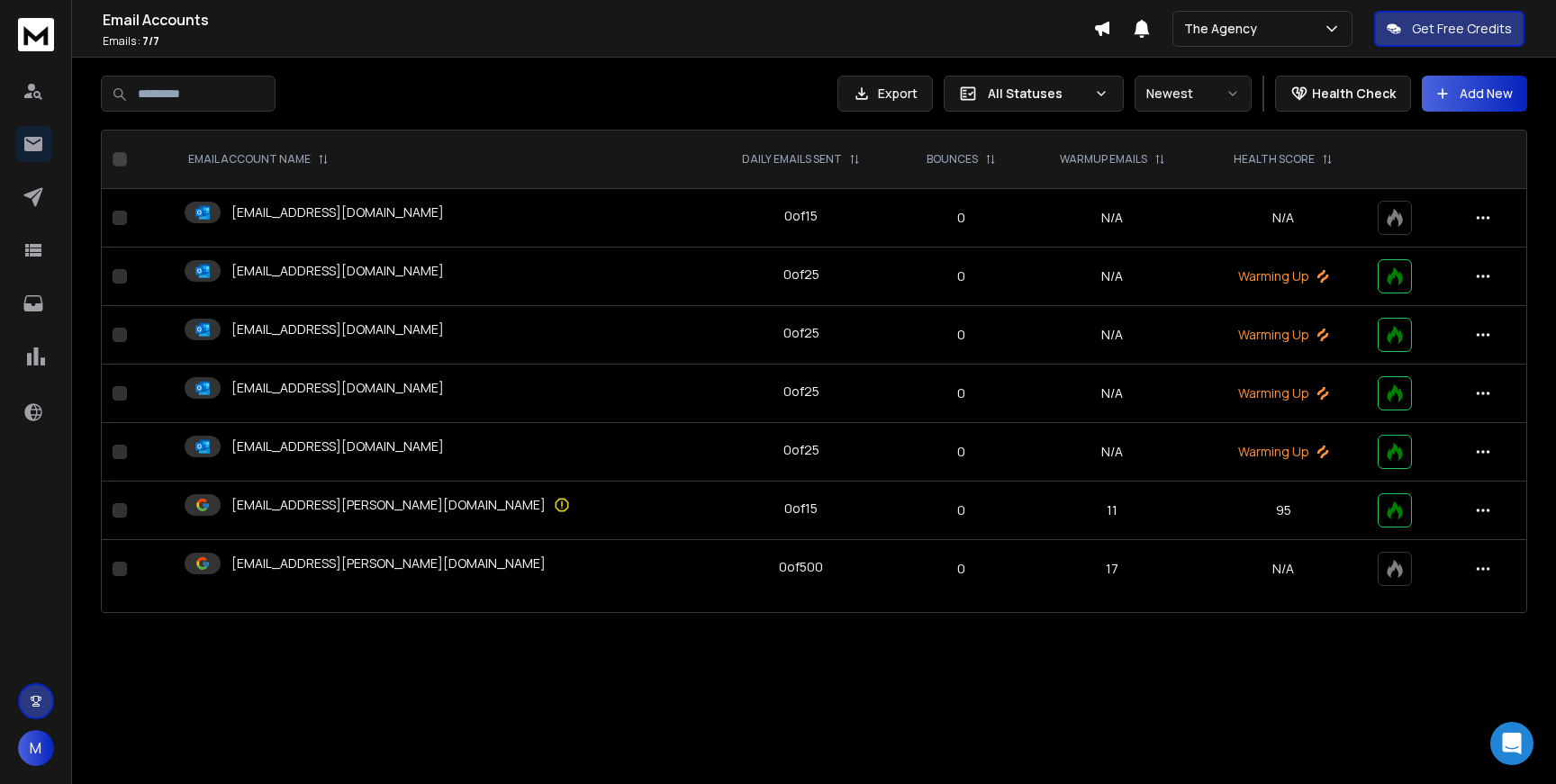
click at [1382, 205] on div at bounding box center [1395, 218] width 34 height 34
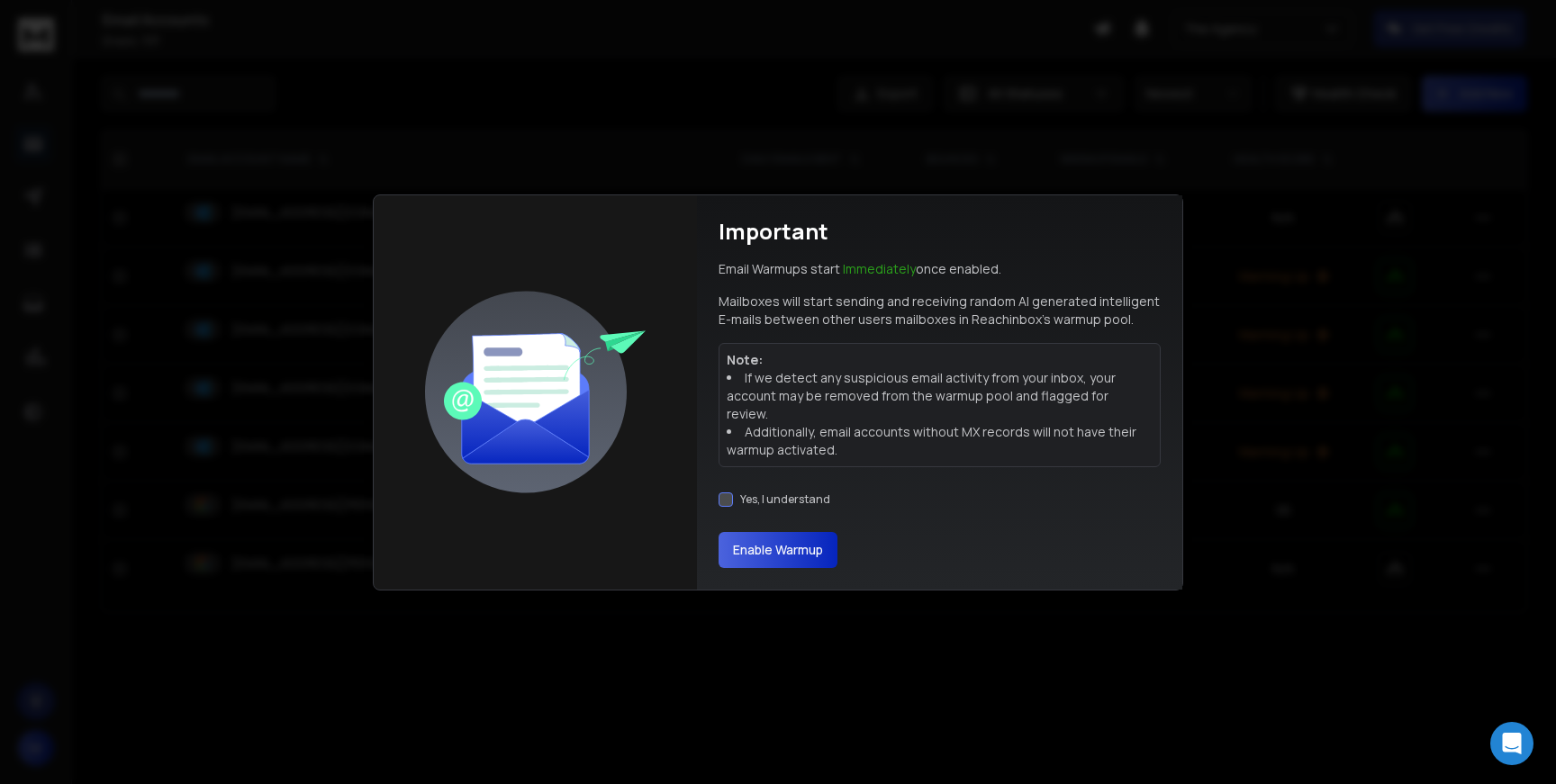
click at [731, 493] on button "Yes, I understand" at bounding box center [726, 500] width 15 height 15
click at [737, 532] on button "Enable Warmup" at bounding box center [778, 550] width 119 height 36
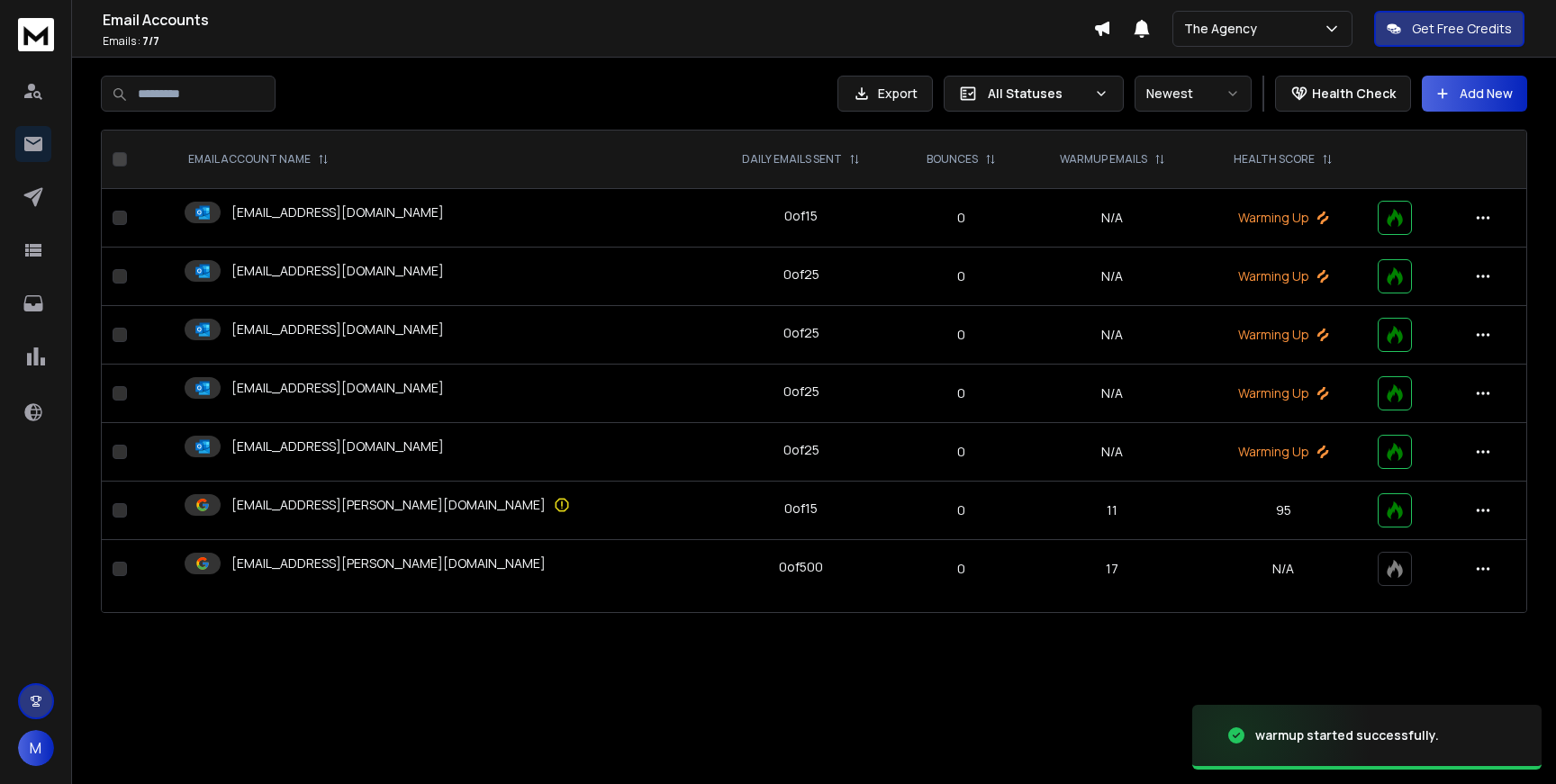
click at [1476, 217] on icon at bounding box center [1483, 217] width 14 height 3
click at [1472, 262] on div "Warmup Settings" at bounding box center [1454, 255] width 115 height 29
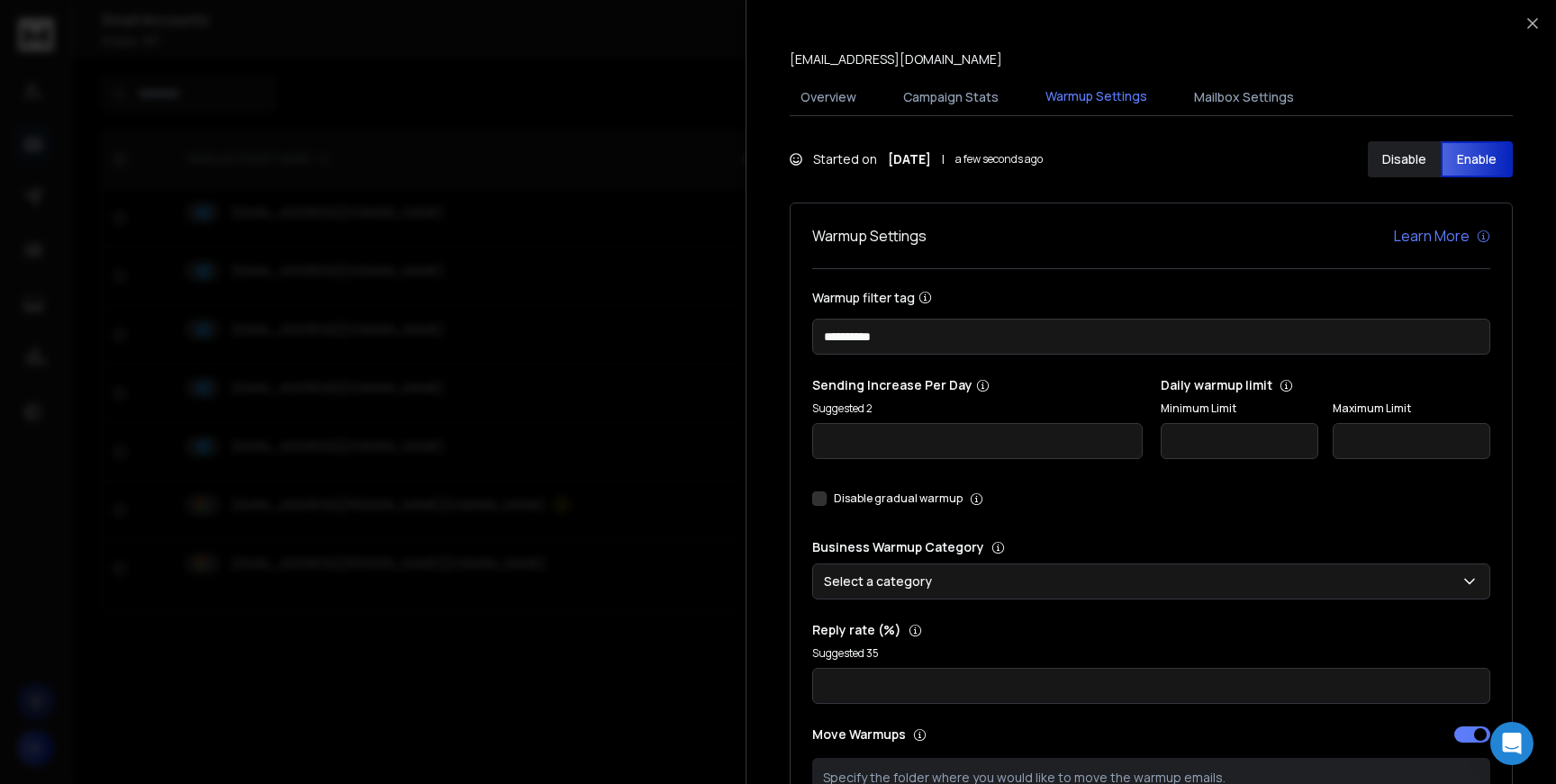
click at [973, 87] on button "Campaign Stats" at bounding box center [951, 97] width 117 height 40
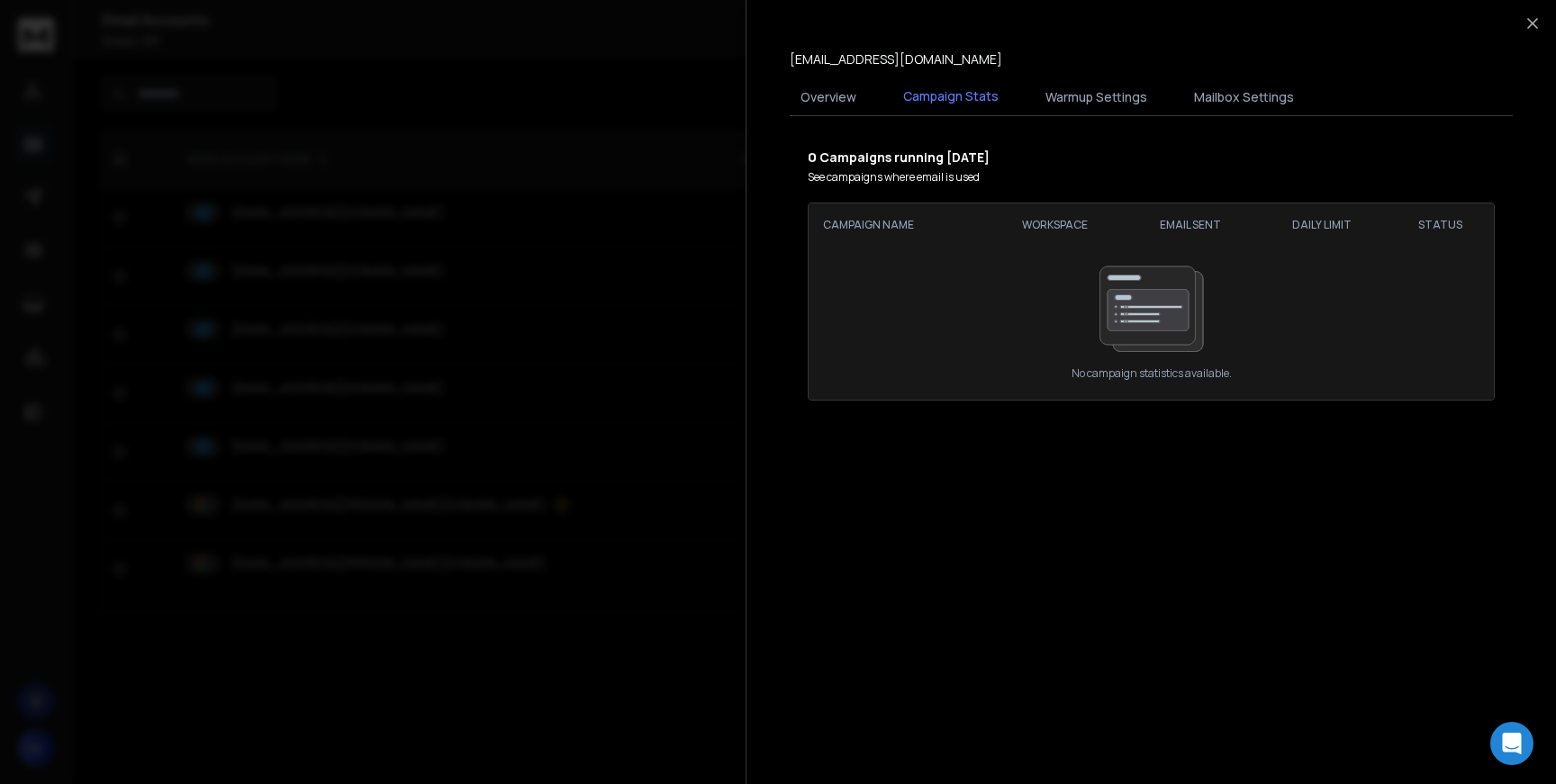
click at [853, 98] on button "Overview" at bounding box center [829, 97] width 78 height 40
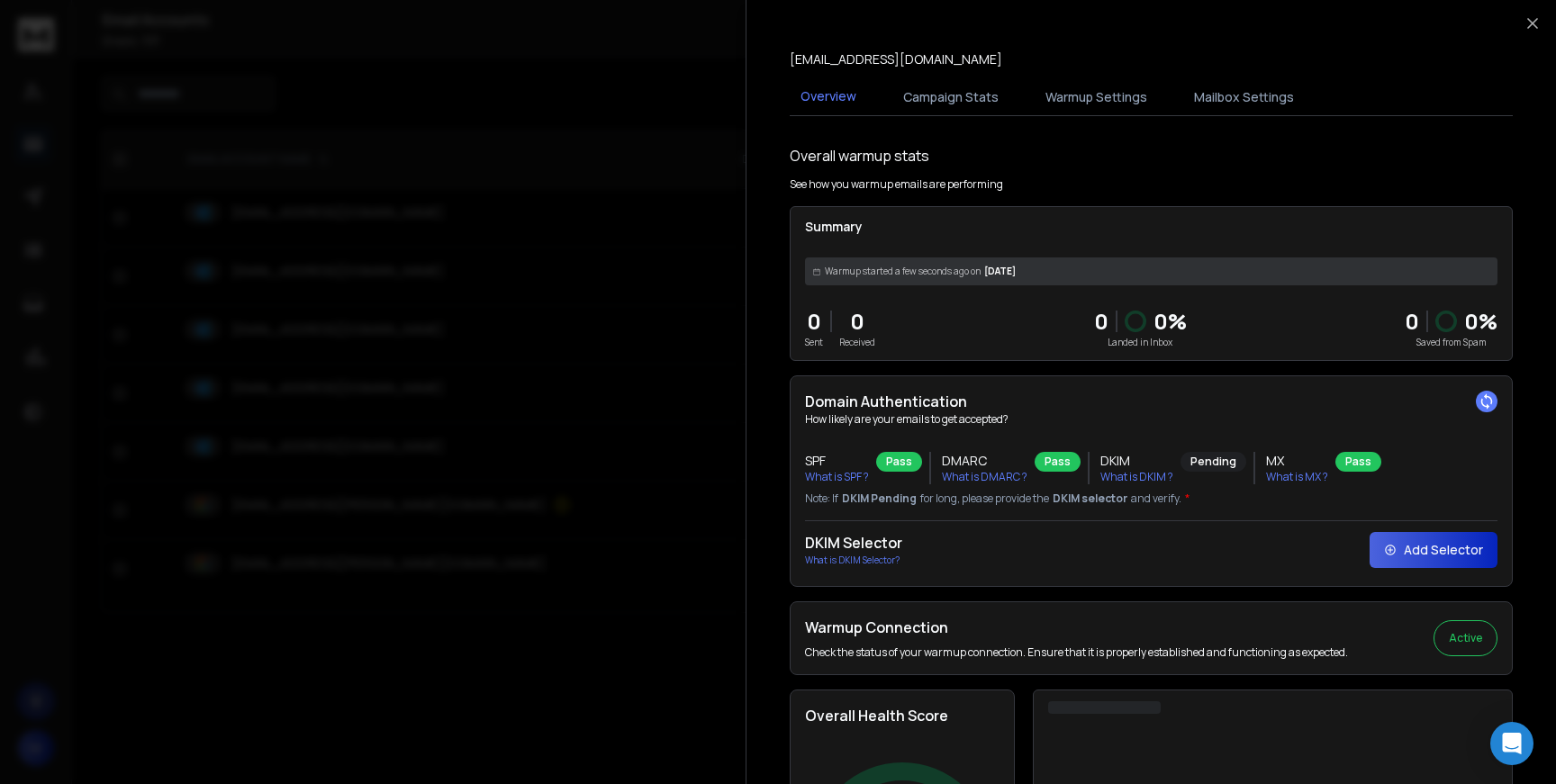
click at [958, 86] on button "Campaign Stats" at bounding box center [951, 97] width 117 height 40
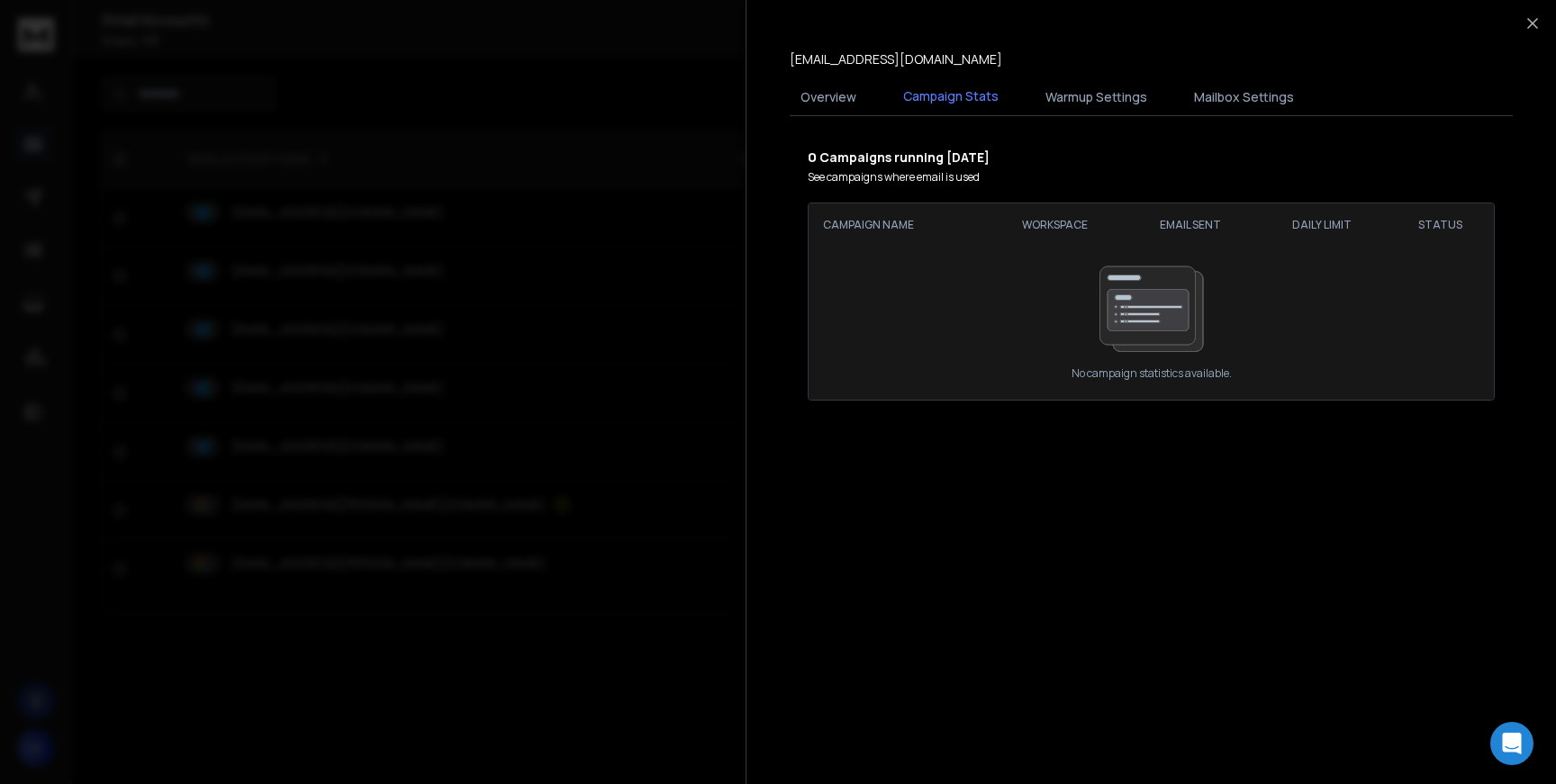
click at [1101, 83] on button "Warmup Settings" at bounding box center [1096, 97] width 123 height 40
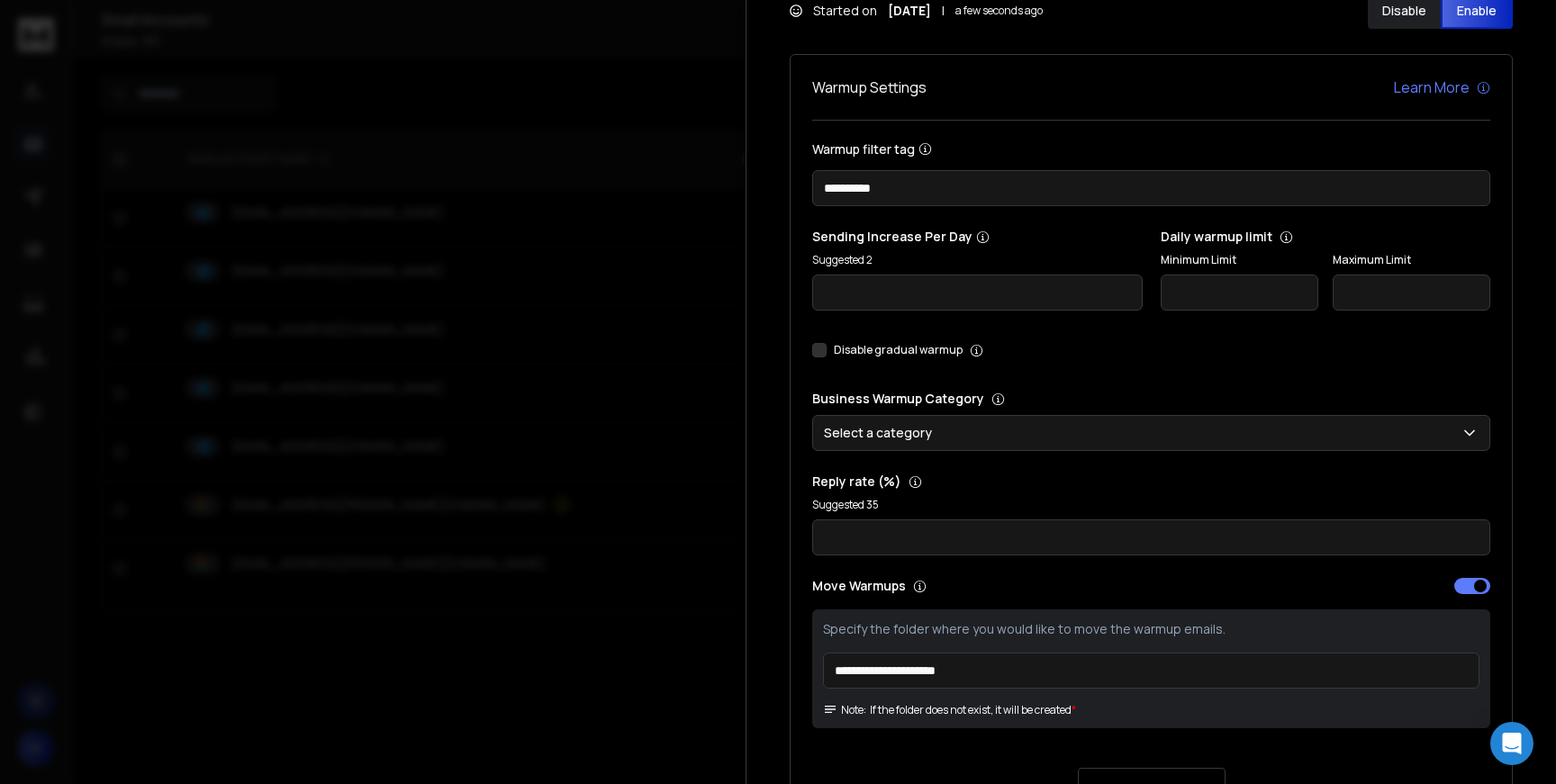
scroll to position [157, 0]
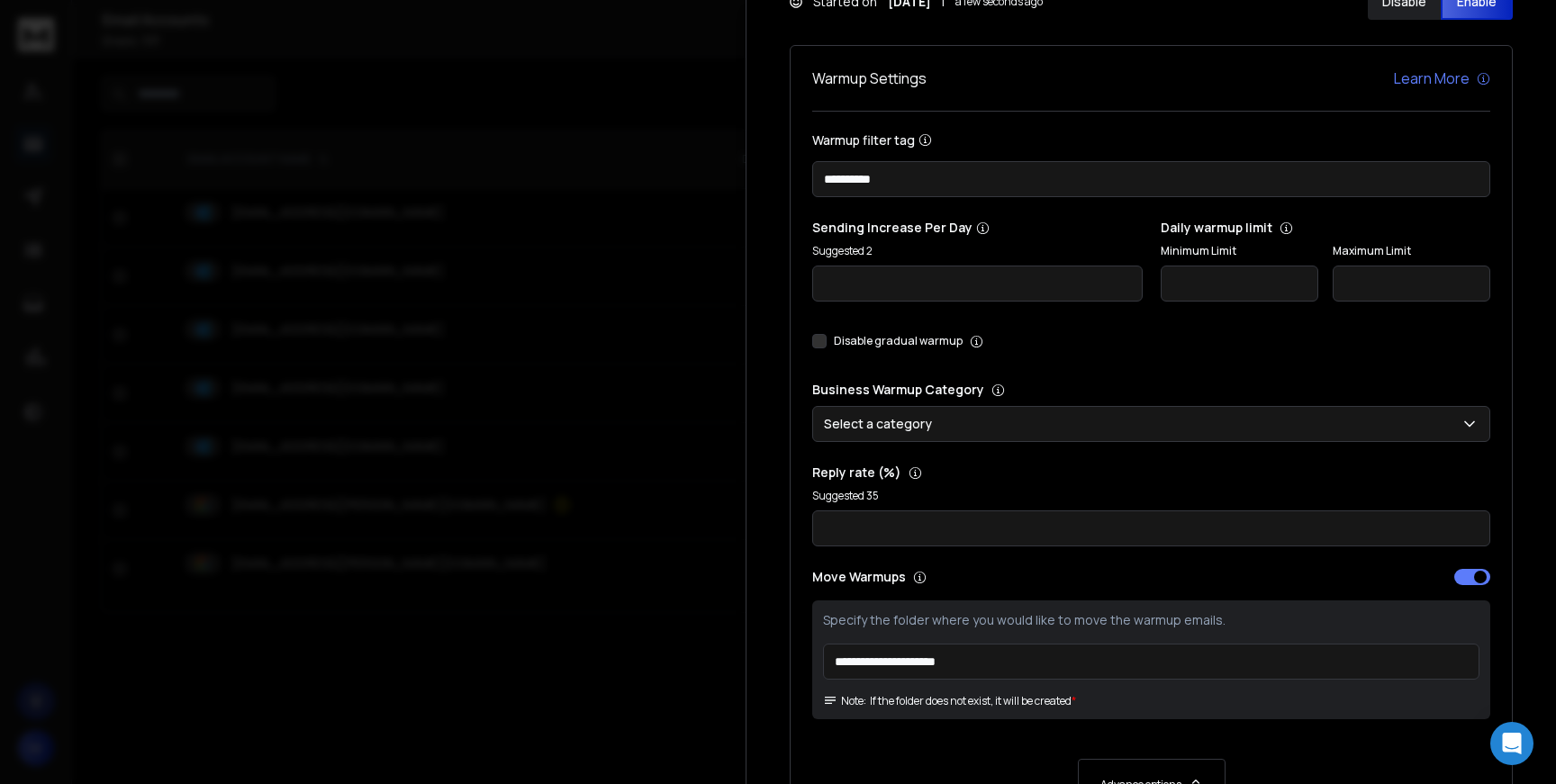
drag, startPoint x: 950, startPoint y: 520, endPoint x: 696, endPoint y: 521, distance: 254.0
click at [696, 521] on body "**********" at bounding box center [778, 392] width 1556 height 784
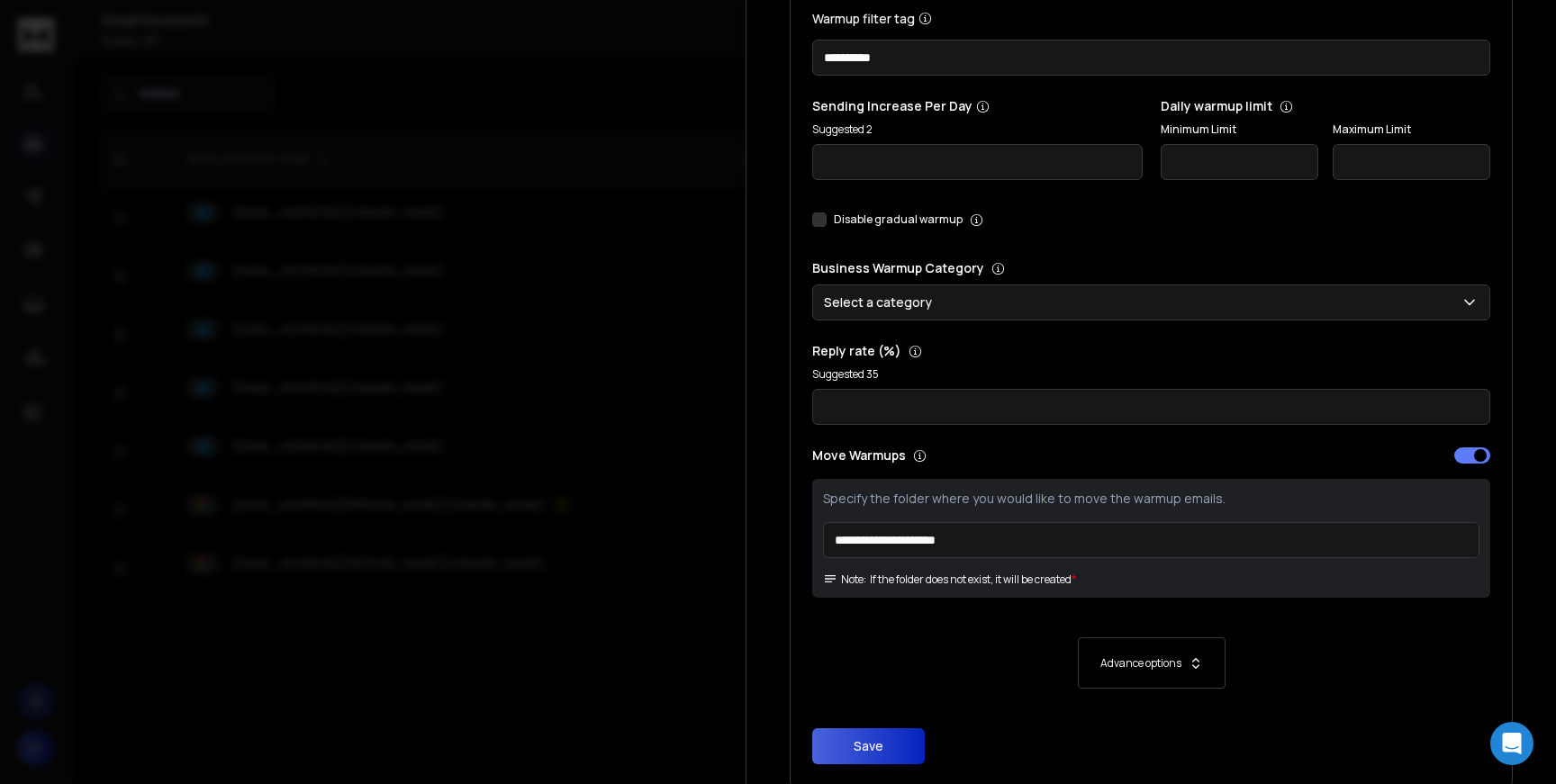
scroll to position [330, 0]
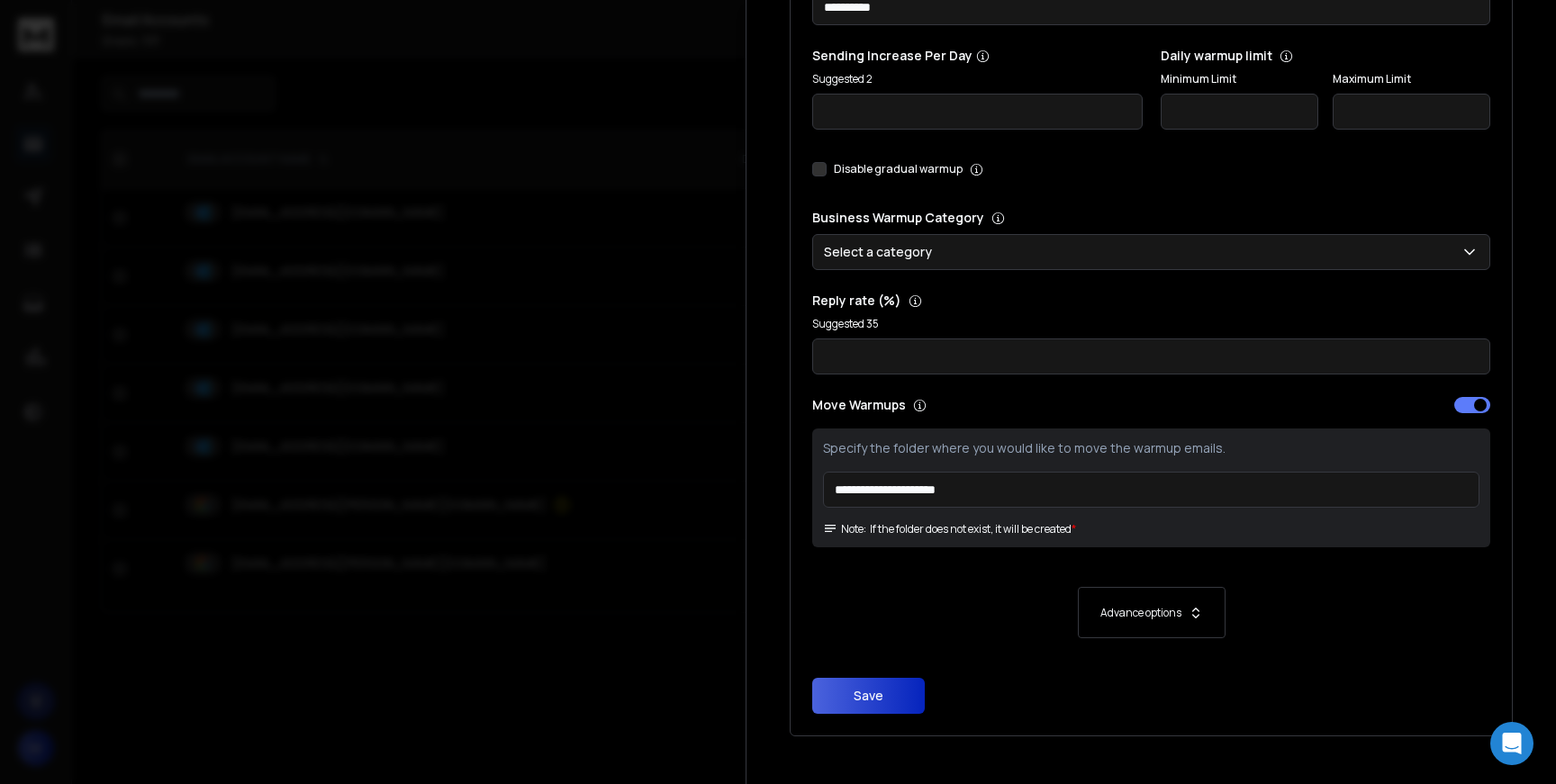
type input "**"
click at [1163, 616] on p "Advance options" at bounding box center [1141, 613] width 82 height 15
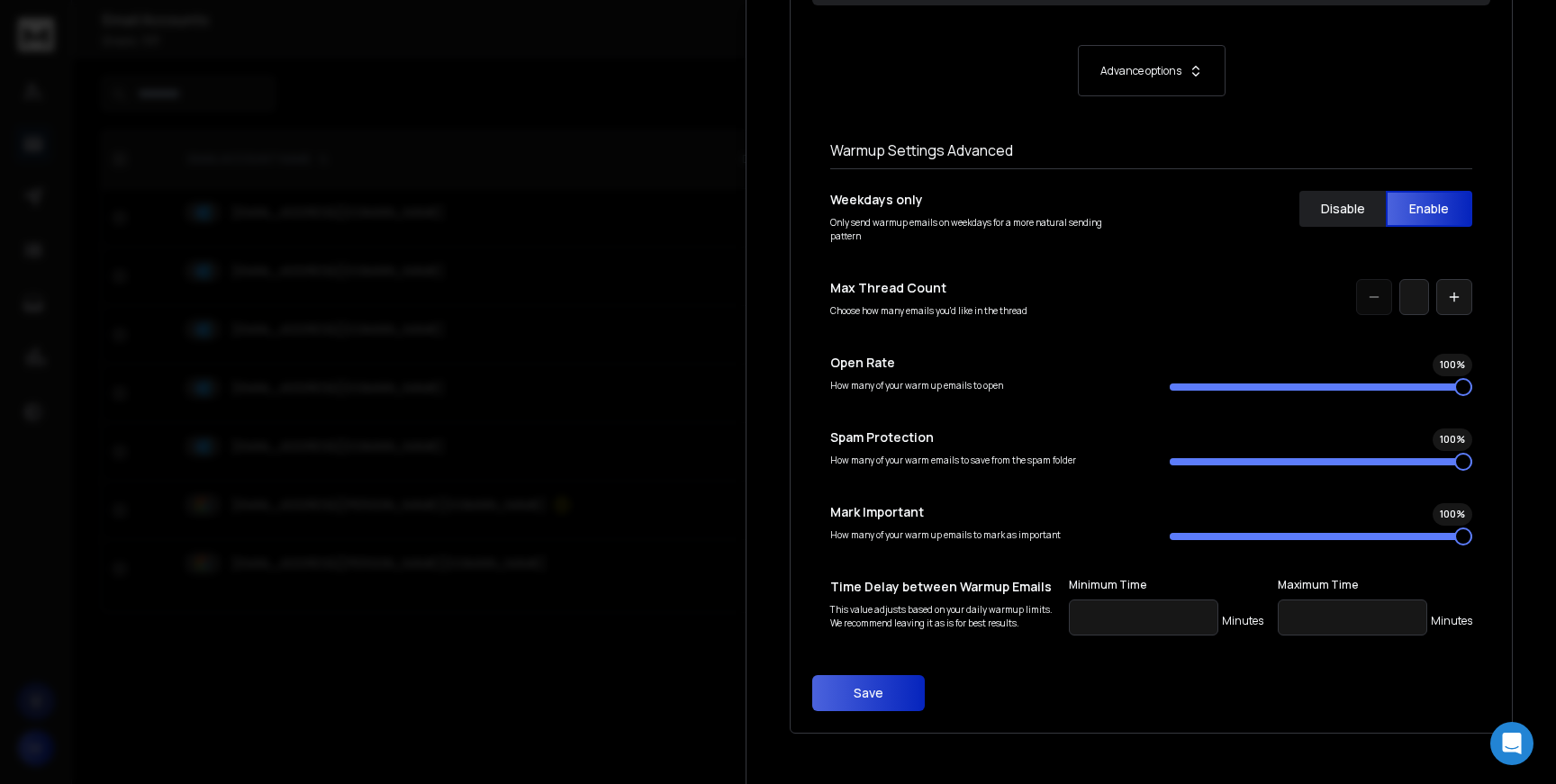
scroll to position [895, 0]
click at [1454, 378] on span at bounding box center [1462, 386] width 18 height 18
click at [1442, 378] on span at bounding box center [1440, 386] width 18 height 18
click at [1428, 453] on span at bounding box center [1426, 461] width 18 height 18
click at [1442, 378] on span at bounding box center [1440, 386] width 18 height 18
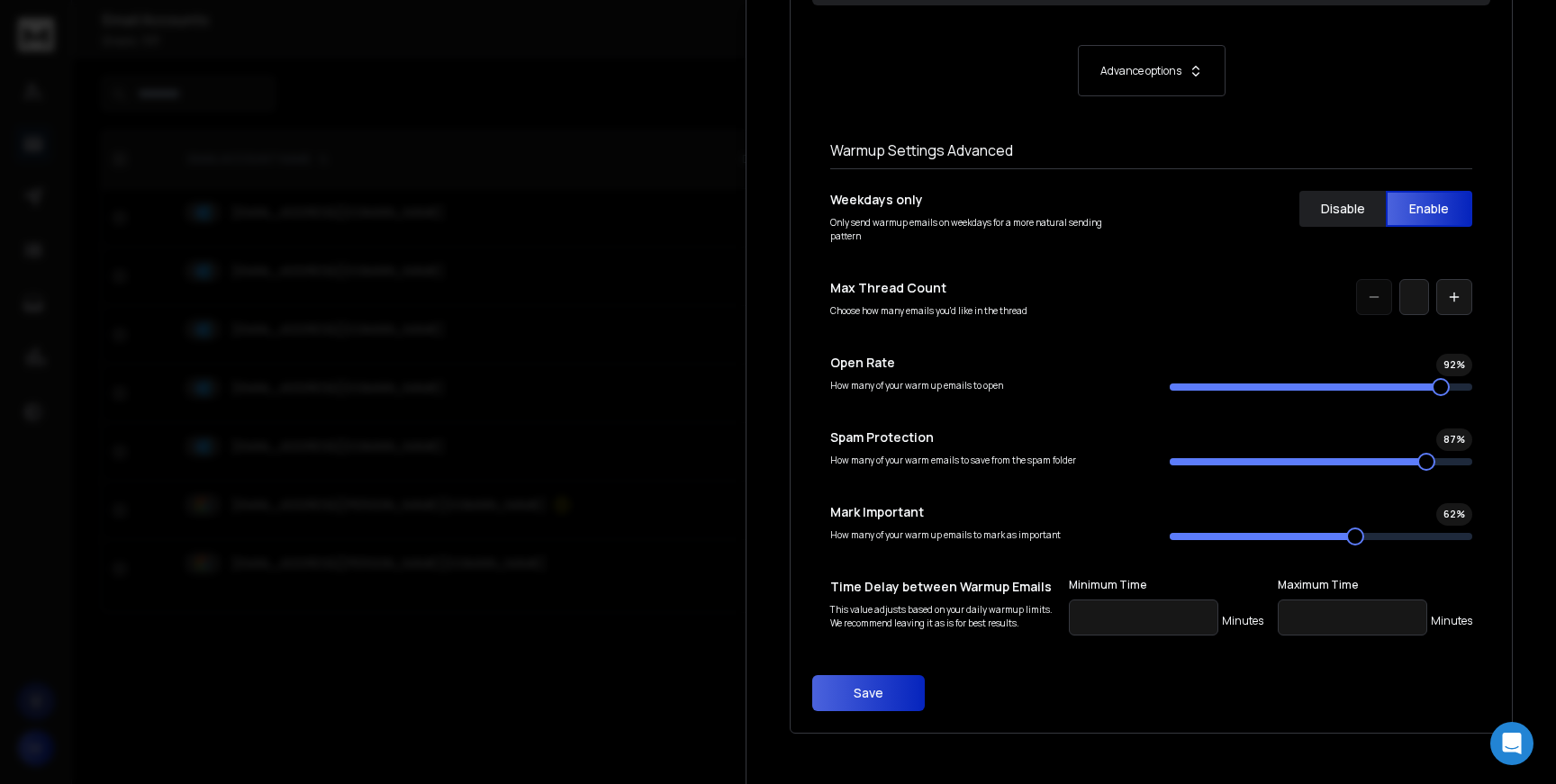
click at [1352, 528] on span at bounding box center [1355, 536] width 18 height 18
click at [1431, 453] on span at bounding box center [1428, 461] width 18 height 18
click at [1424, 453] on span at bounding box center [1424, 461] width 18 height 18
click at [1319, 600] on input "number" at bounding box center [1352, 617] width 149 height 36
click at [1095, 600] on input "number" at bounding box center [1143, 617] width 149 height 36
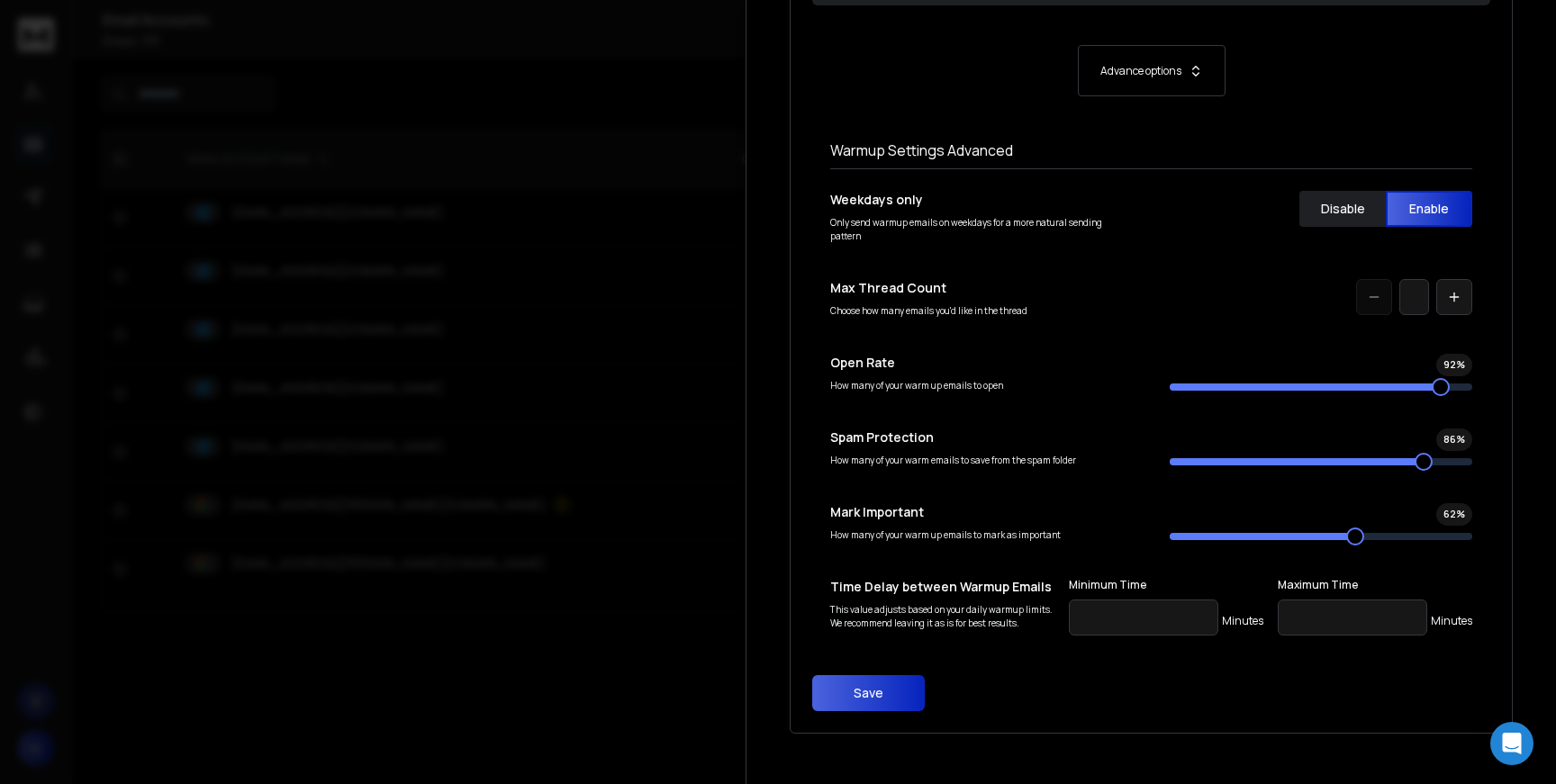
type input "*"
click at [1316, 605] on input "number" at bounding box center [1352, 617] width 149 height 36
type input "**"
click at [853, 694] on button "Save" at bounding box center [869, 692] width 113 height 36
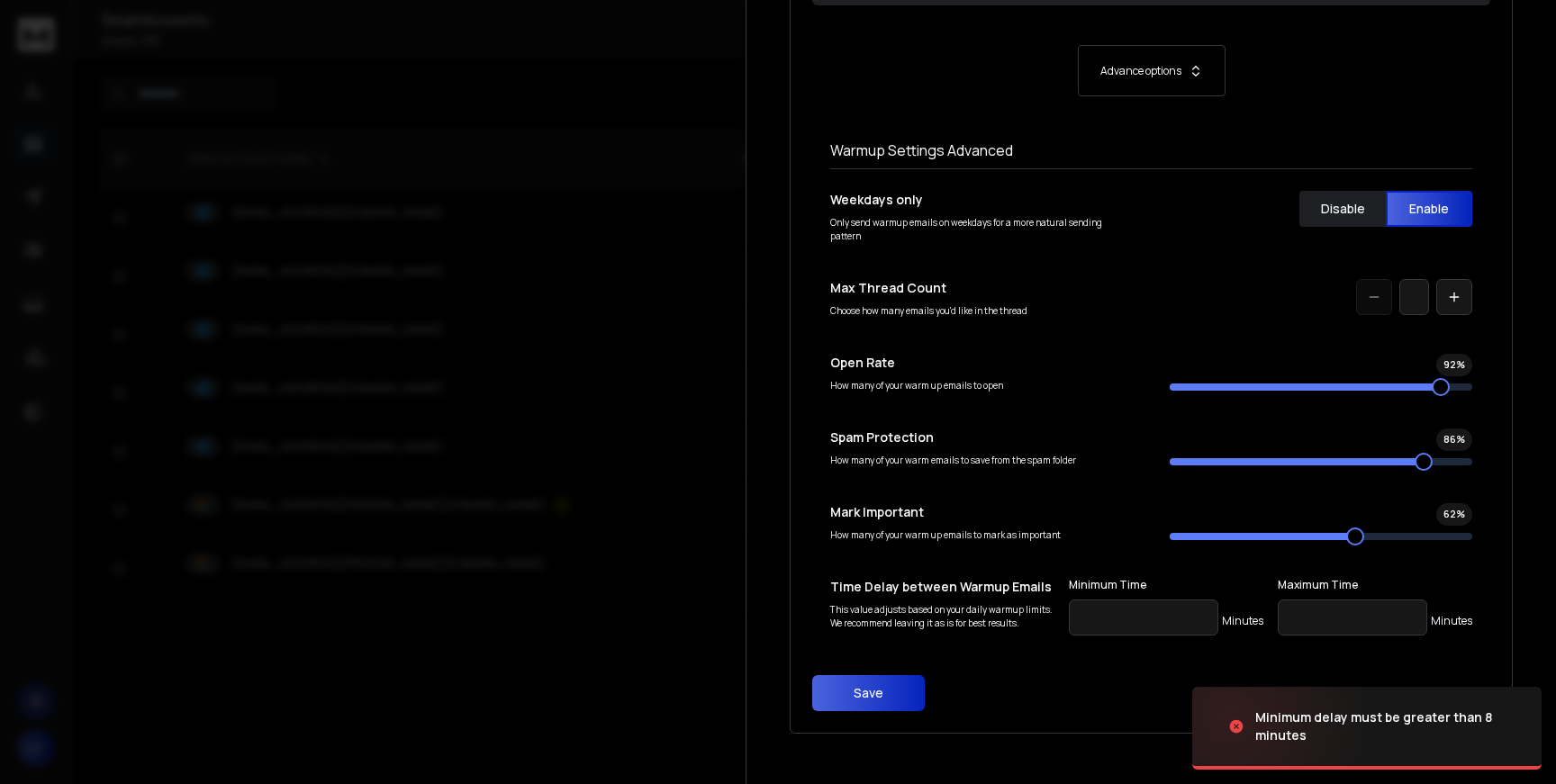
drag, startPoint x: 1111, startPoint y: 591, endPoint x: 1026, endPoint y: 591, distance: 85.0
click at [1026, 591] on div "Time Delay between Warmup Emails This value adjusts based on your daily warmup …" at bounding box center [1151, 606] width 642 height 57
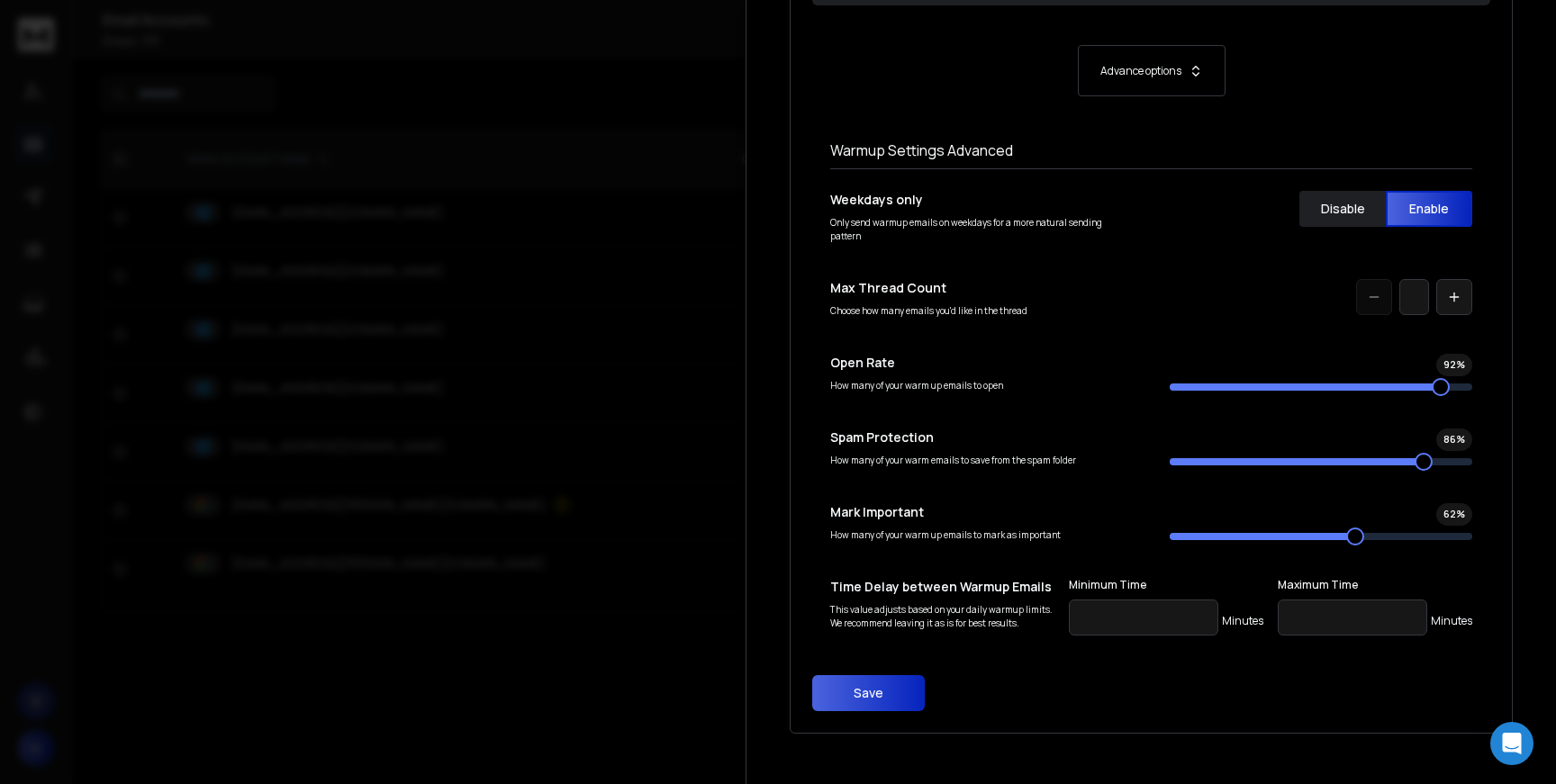
type input "*"
click at [859, 692] on button "Save" at bounding box center [869, 692] width 113 height 36
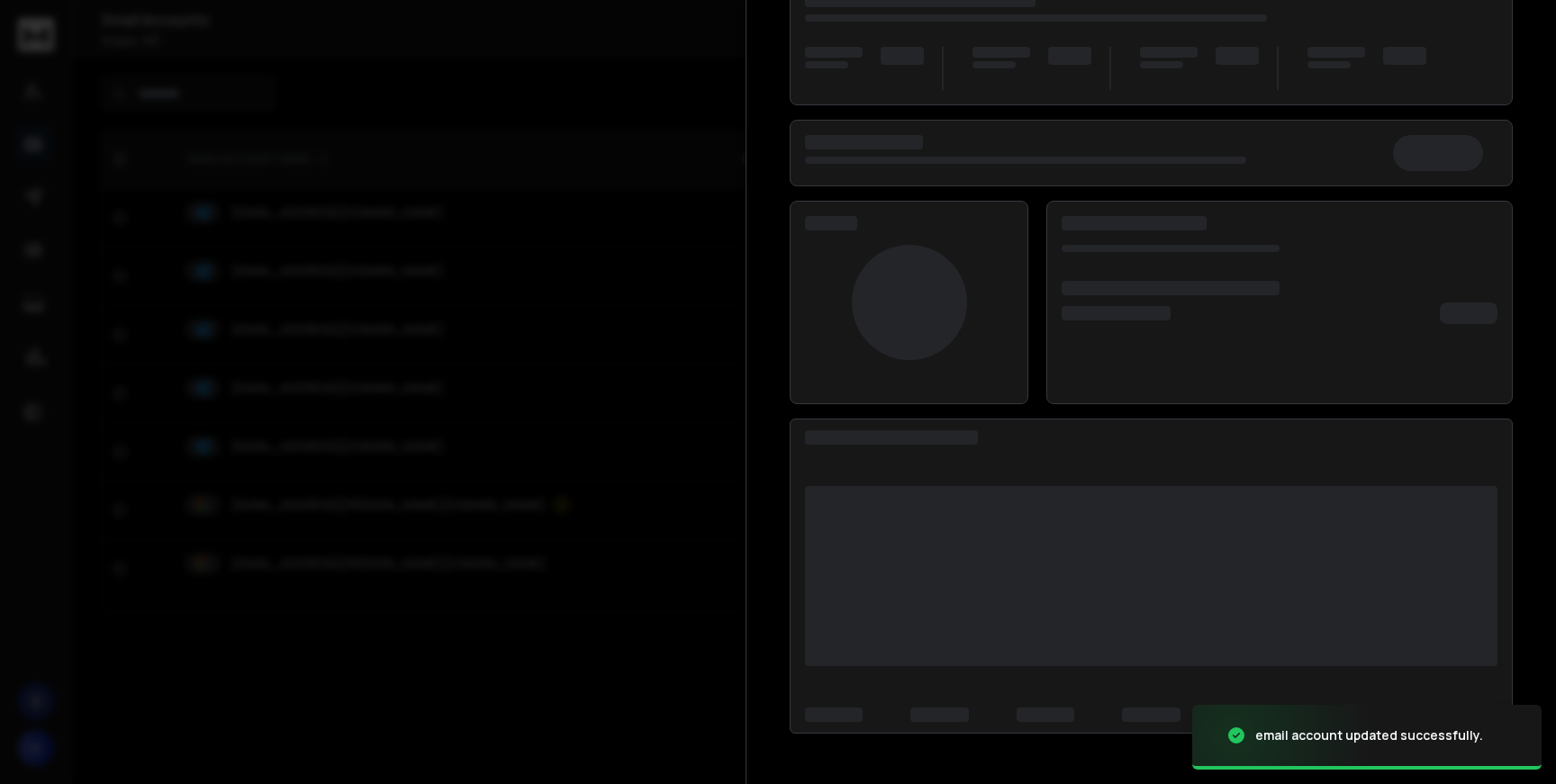
scroll to position [404, 0]
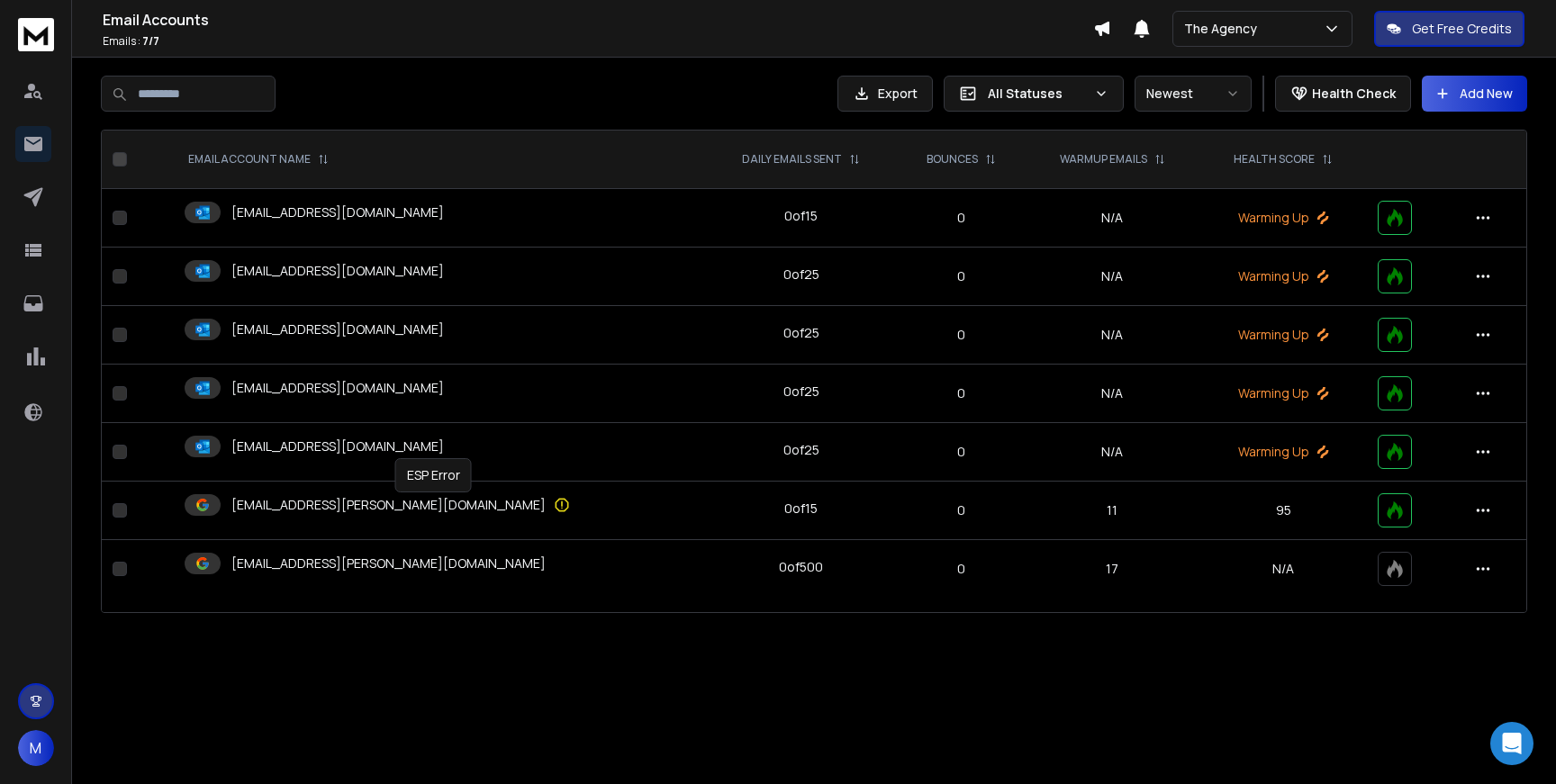
click at [556, 500] on icon at bounding box center [562, 505] width 14 height 14
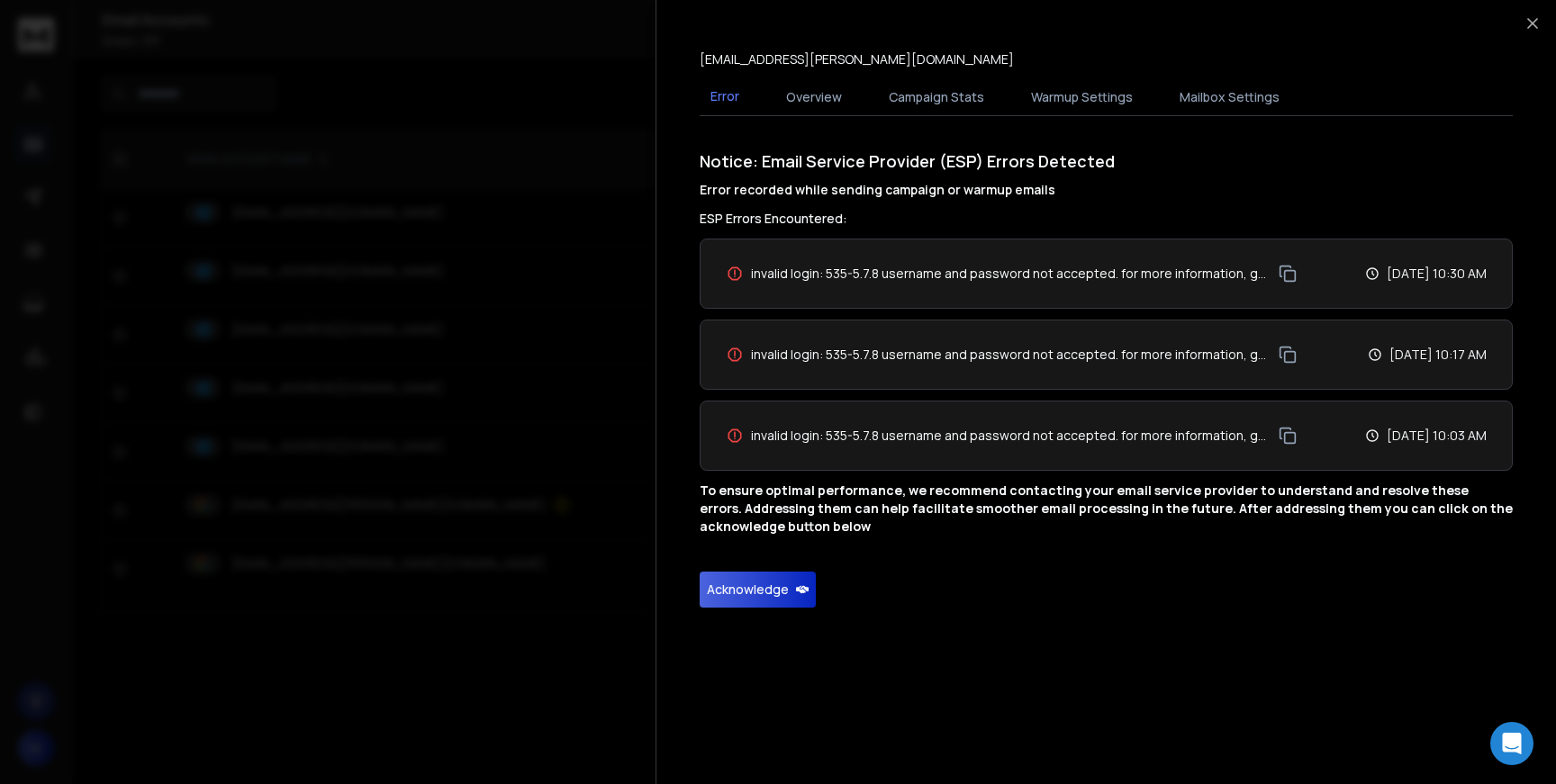
click at [587, 302] on div at bounding box center [778, 392] width 1556 height 784
